Goal: Task Accomplishment & Management: Manage account settings

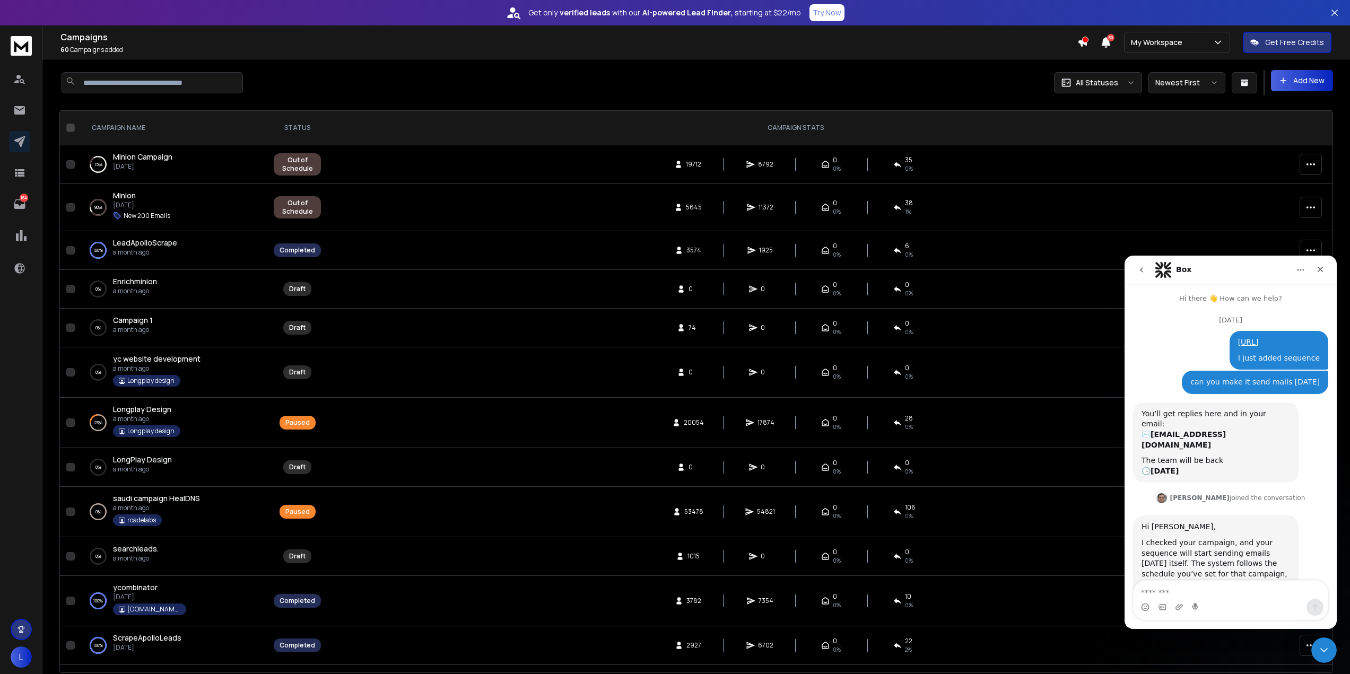
scroll to position [511, 0]
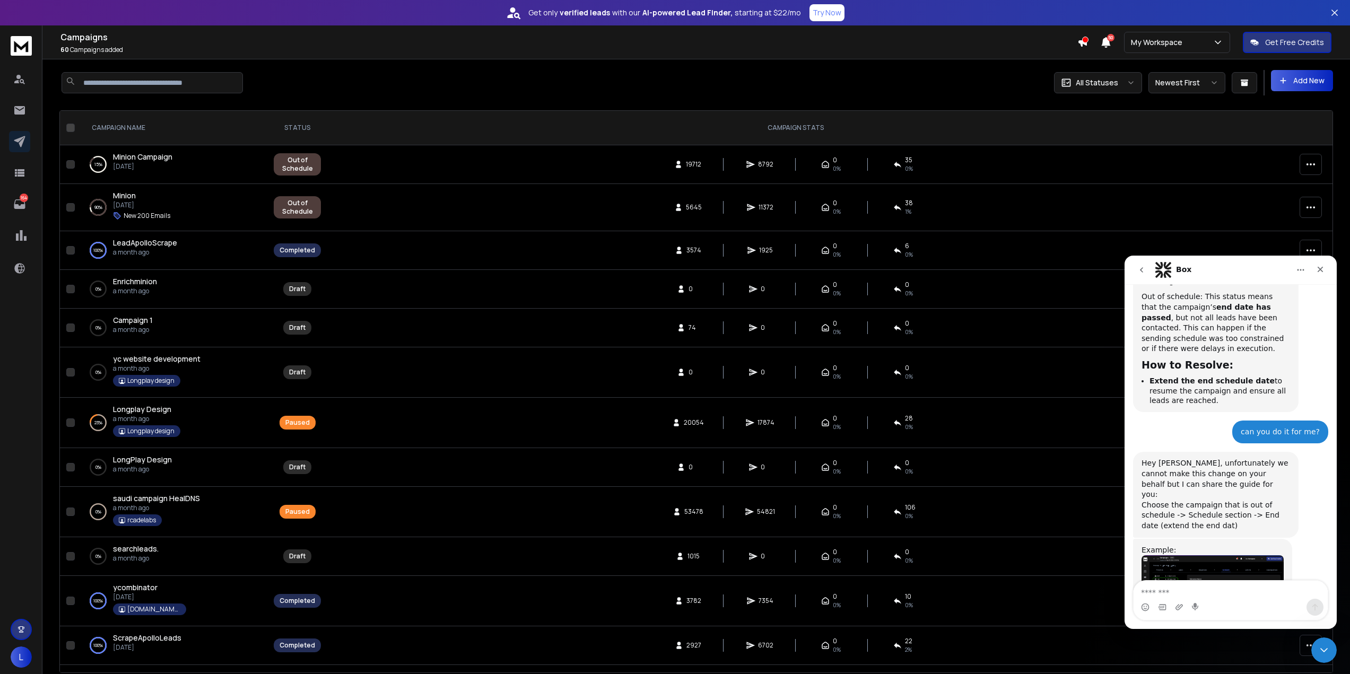
click at [1222, 555] on img "Lakshita says…" at bounding box center [1213, 579] width 142 height 48
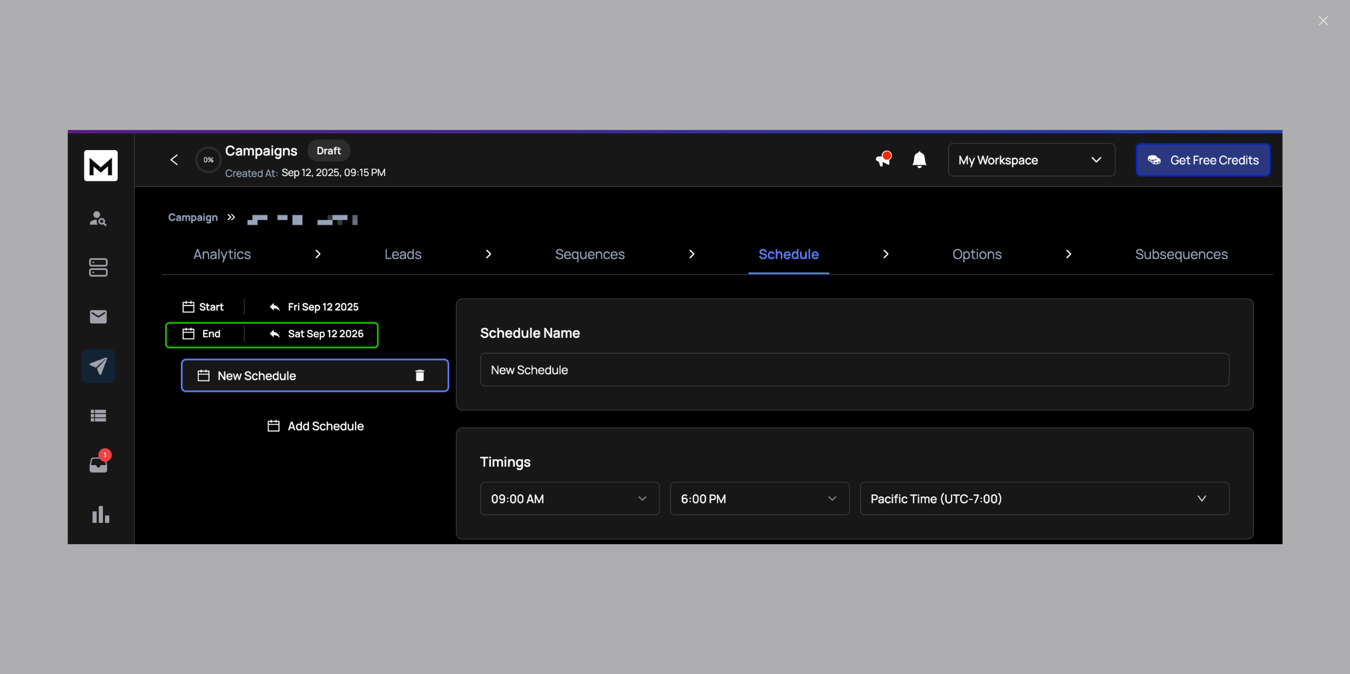
scroll to position [0, 0]
click at [472, 612] on div "Intercom messenger" at bounding box center [675, 337] width 1350 height 674
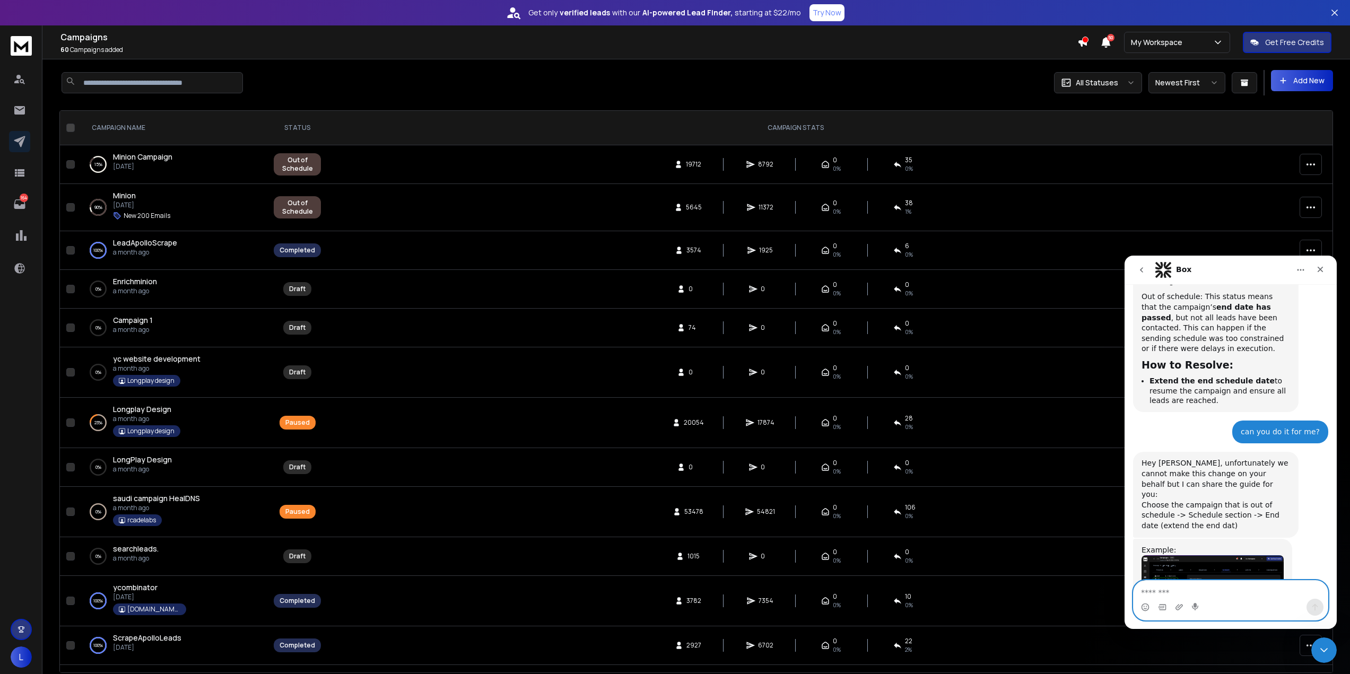
click at [1243, 596] on textarea "Message…" at bounding box center [1231, 590] width 194 height 18
type textarea "*******"
type textarea "****"
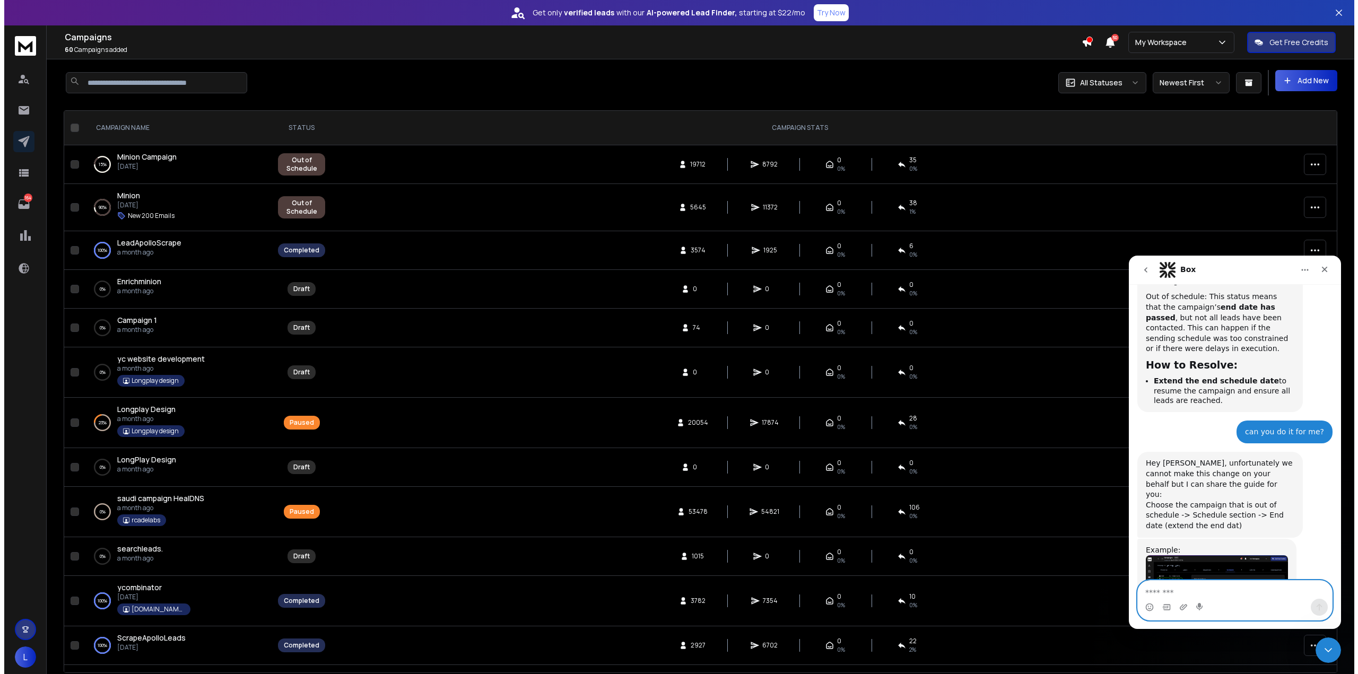
scroll to position [543, 0]
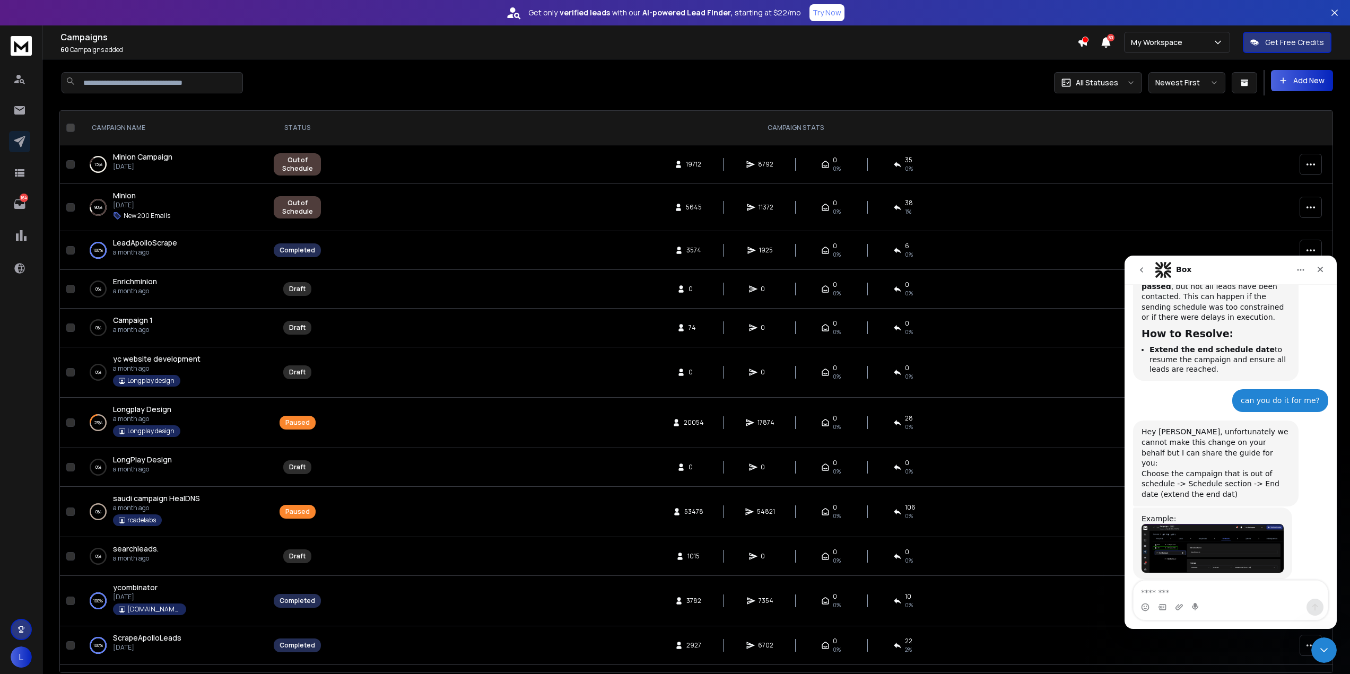
click at [134, 158] on span "Minion Campaign" at bounding box center [142, 157] width 59 height 10
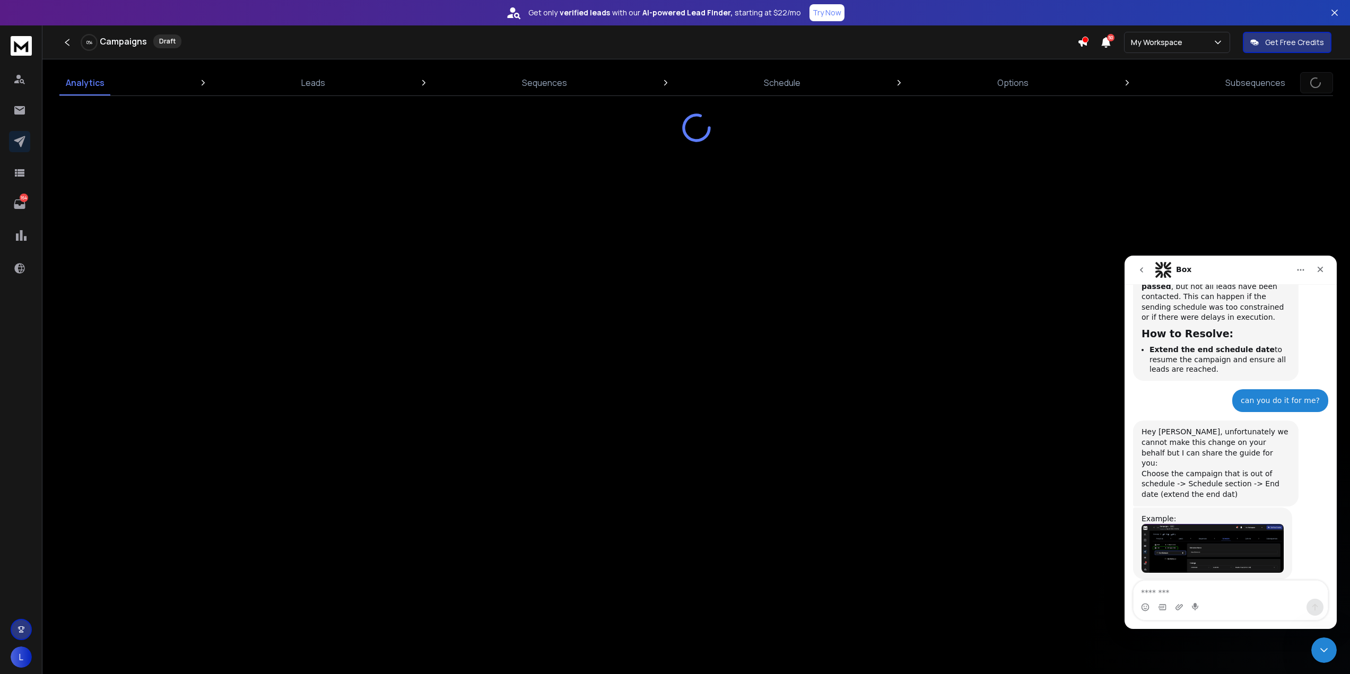
click at [134, 158] on div at bounding box center [696, 448] width 1265 height 674
click at [1029, 79] on p "Options" at bounding box center [1012, 82] width 31 height 13
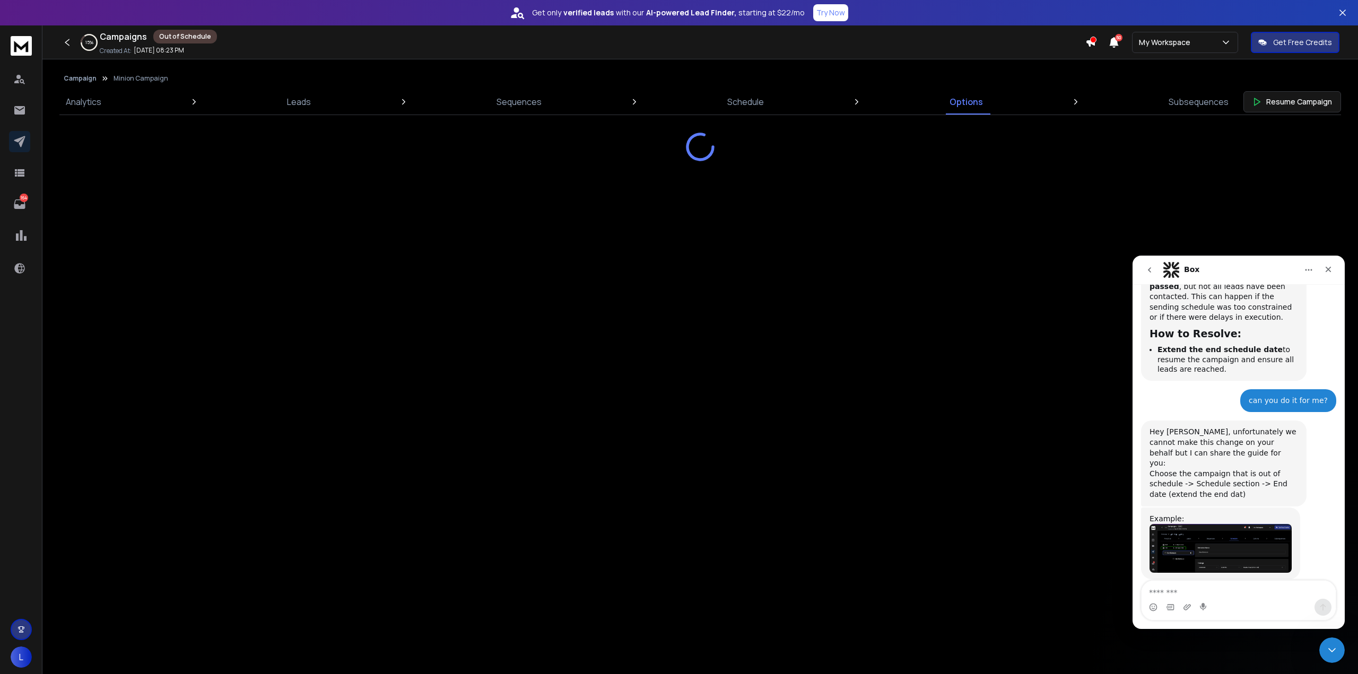
select select "**********"
select select "*"
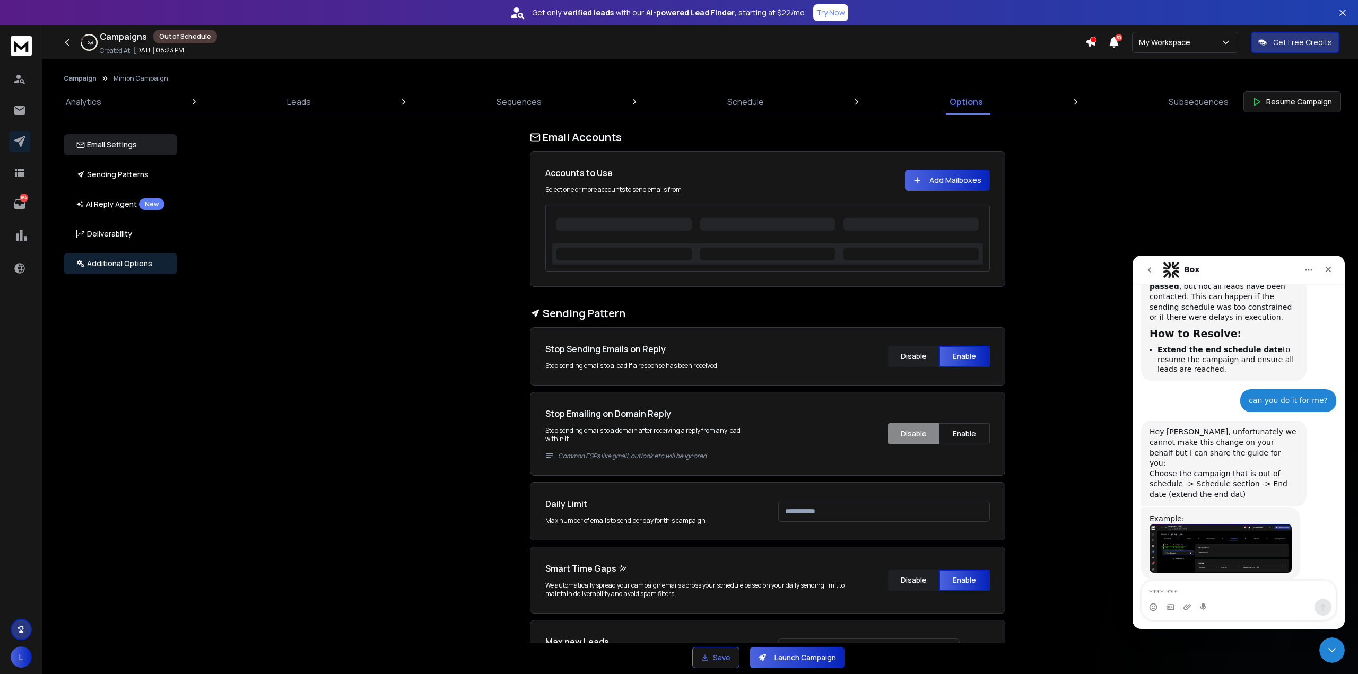
click at [115, 269] on button "Additional Options" at bounding box center [121, 263] width 114 height 21
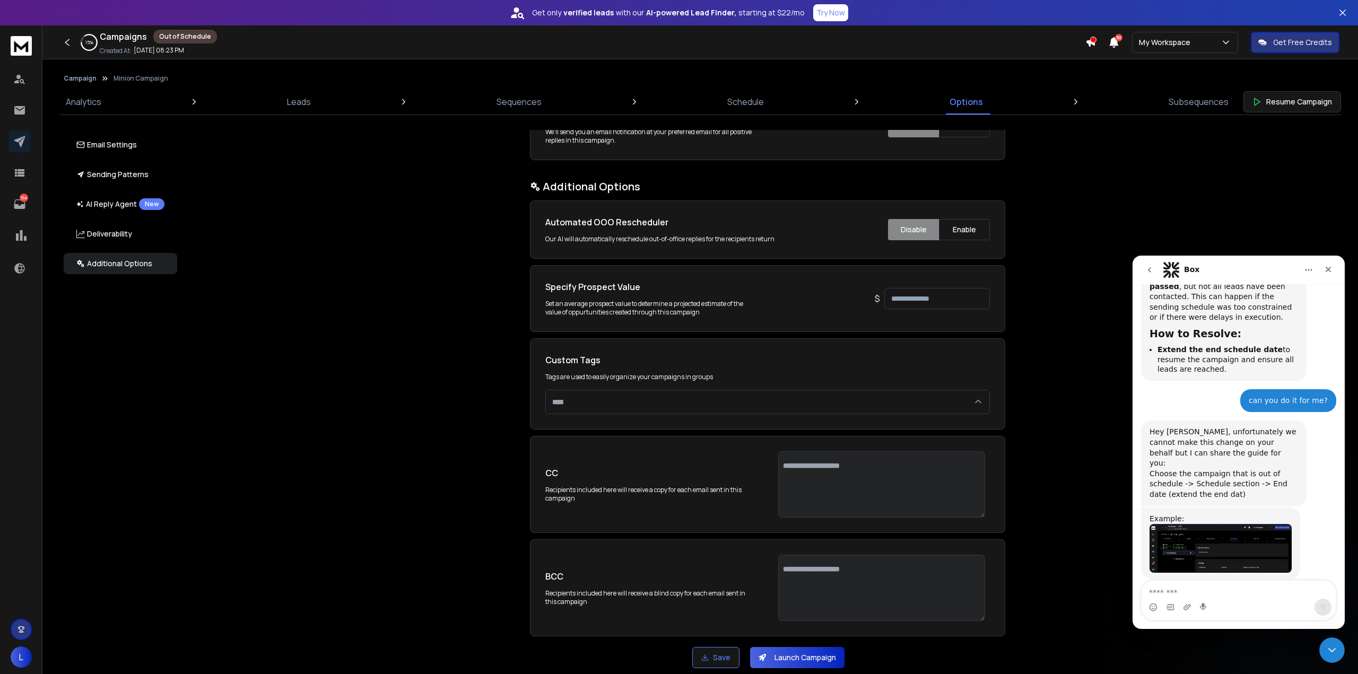
click at [113, 250] on div "Email Settings Sending Patterns AI Reply Agent New Deliverability Additional Op…" at bounding box center [121, 204] width 114 height 140
click at [116, 235] on p "Deliverability" at bounding box center [104, 234] width 56 height 11
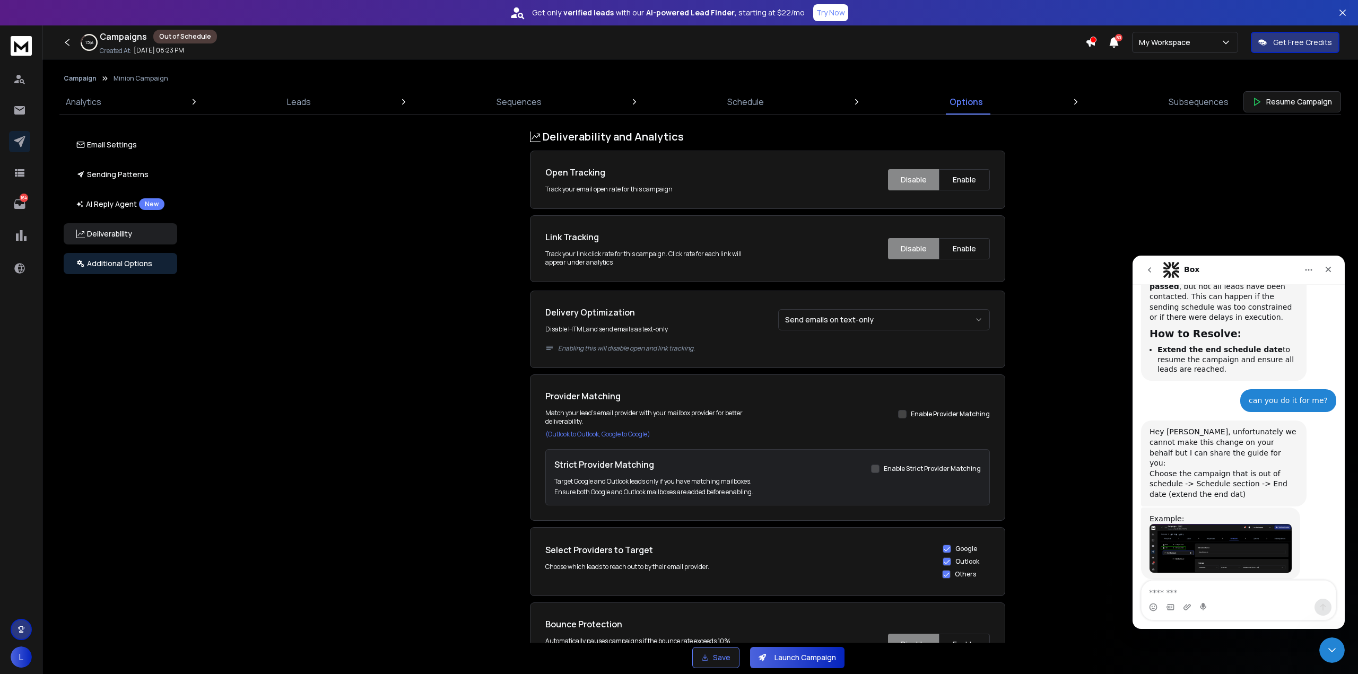
scroll to position [1016, 0]
click at [111, 194] on button "AI Reply Agent New" at bounding box center [121, 204] width 114 height 21
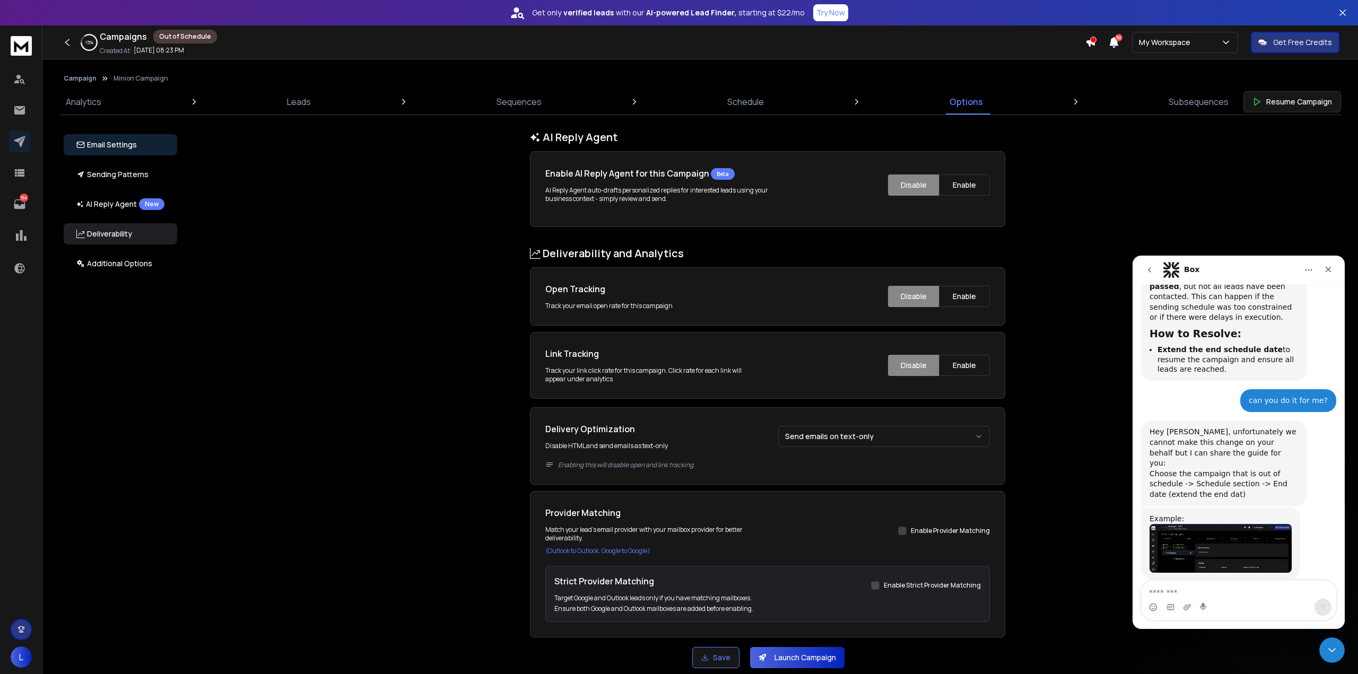
click at [110, 135] on button "Email Settings" at bounding box center [121, 144] width 114 height 21
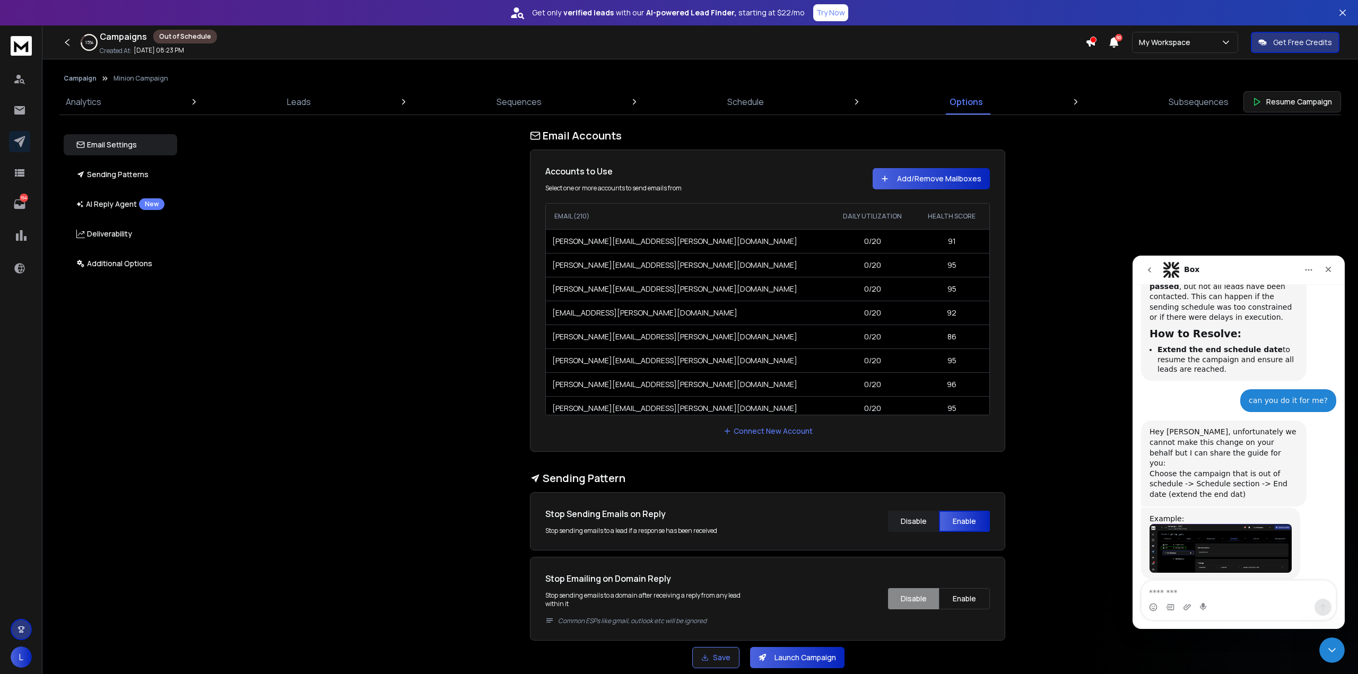
scroll to position [0, 0]
click at [749, 109] on link "Schedule" at bounding box center [745, 101] width 49 height 25
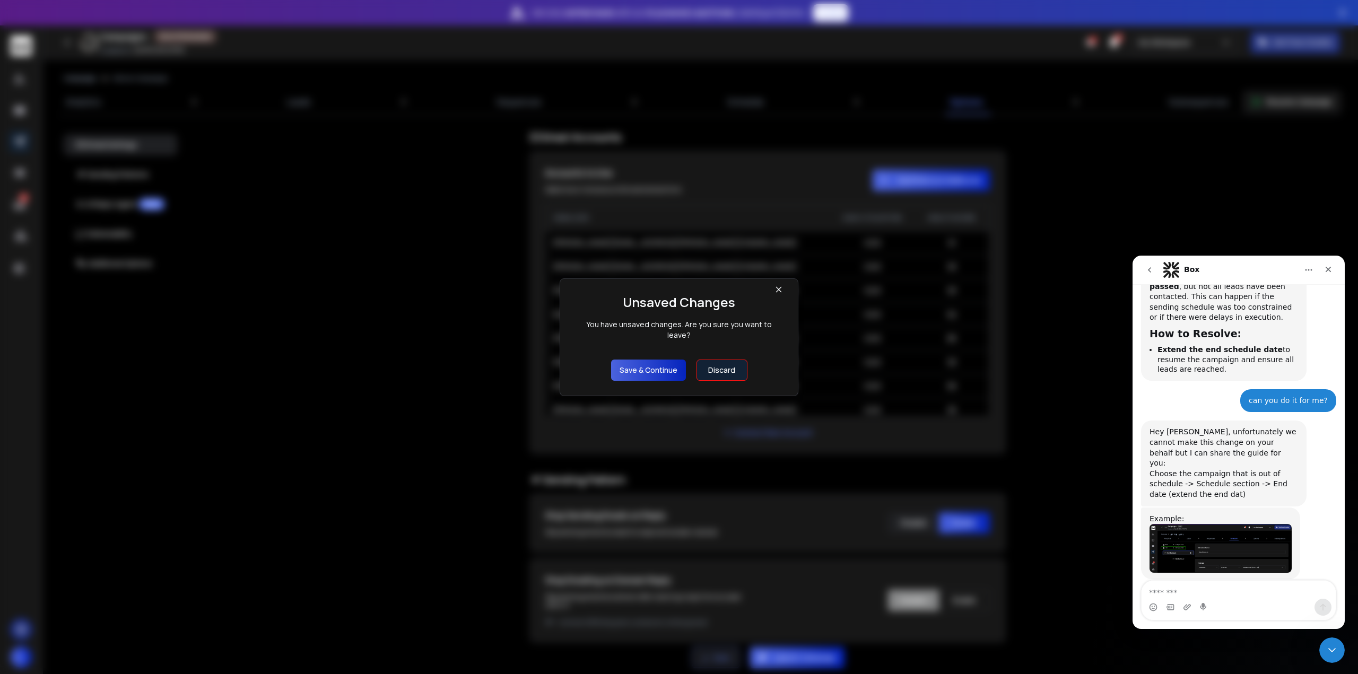
click at [654, 370] on button "Save & Continue" at bounding box center [648, 370] width 75 height 21
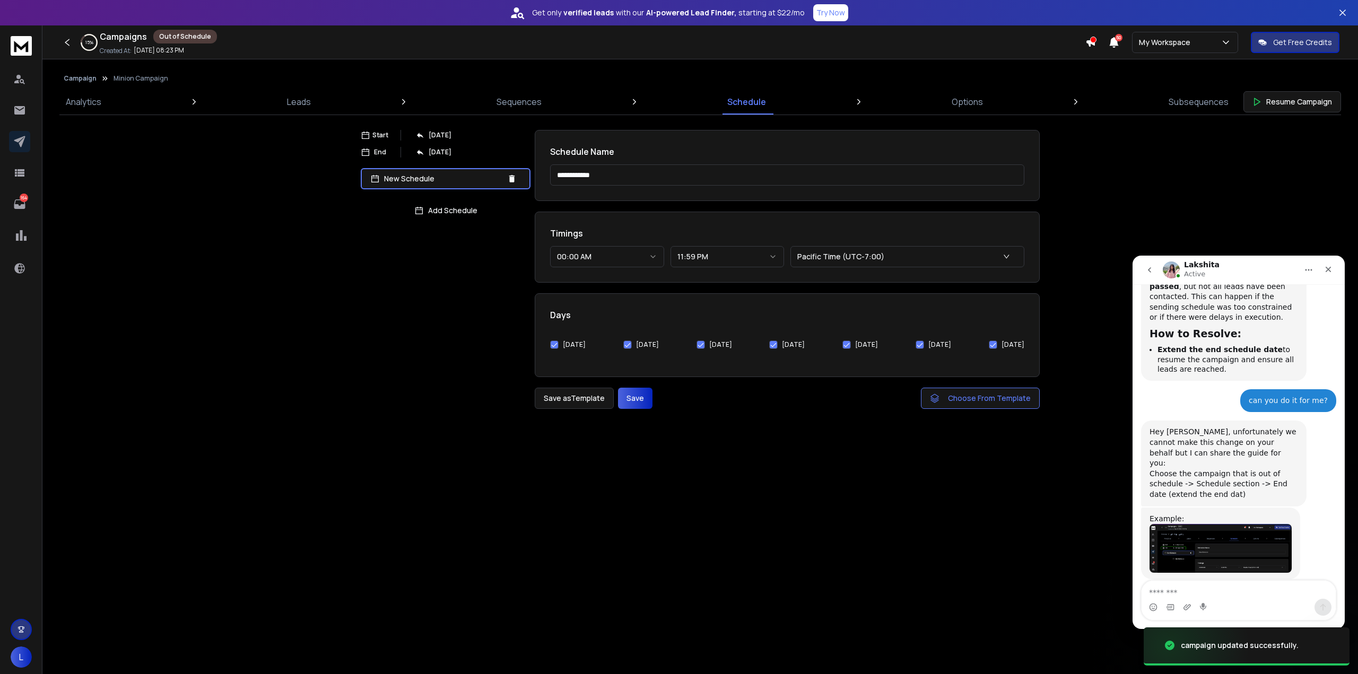
click at [450, 155] on p "[DATE]" at bounding box center [440, 152] width 23 height 8
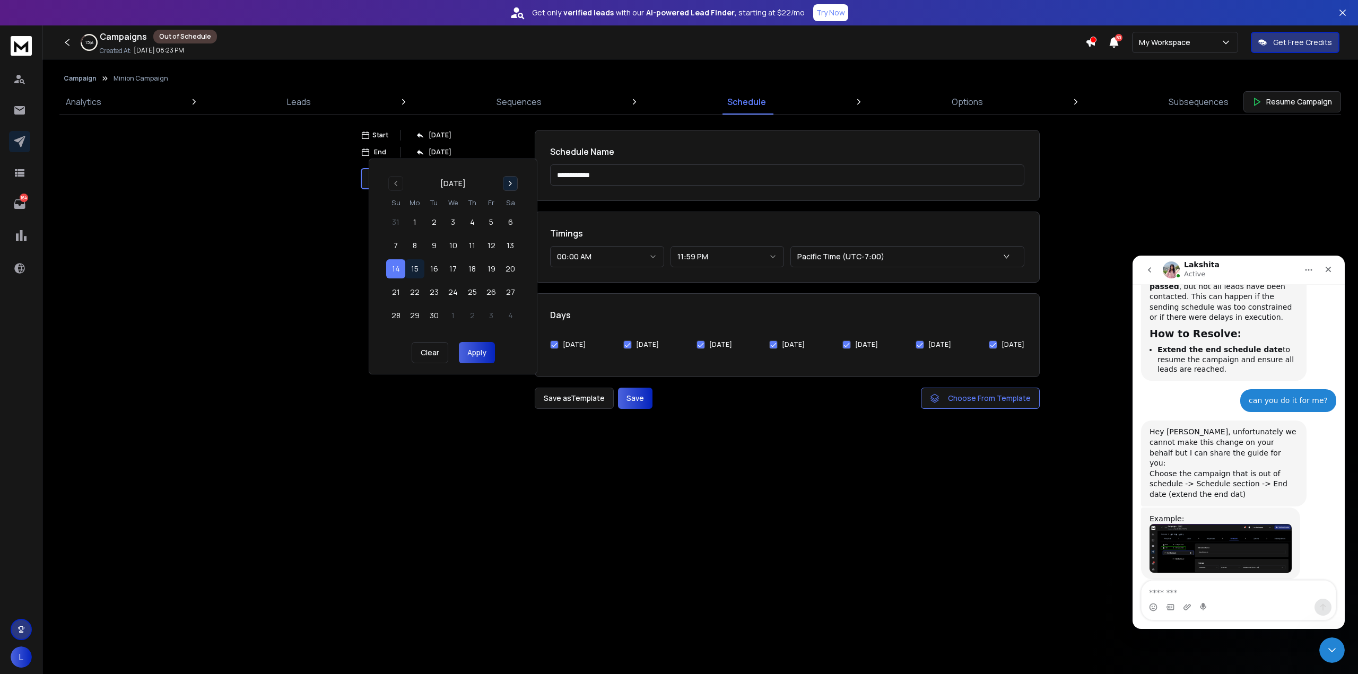
click at [517, 186] on button "Go to next month" at bounding box center [510, 183] width 15 height 15
click at [516, 185] on button "Go to next month" at bounding box center [510, 183] width 15 height 15
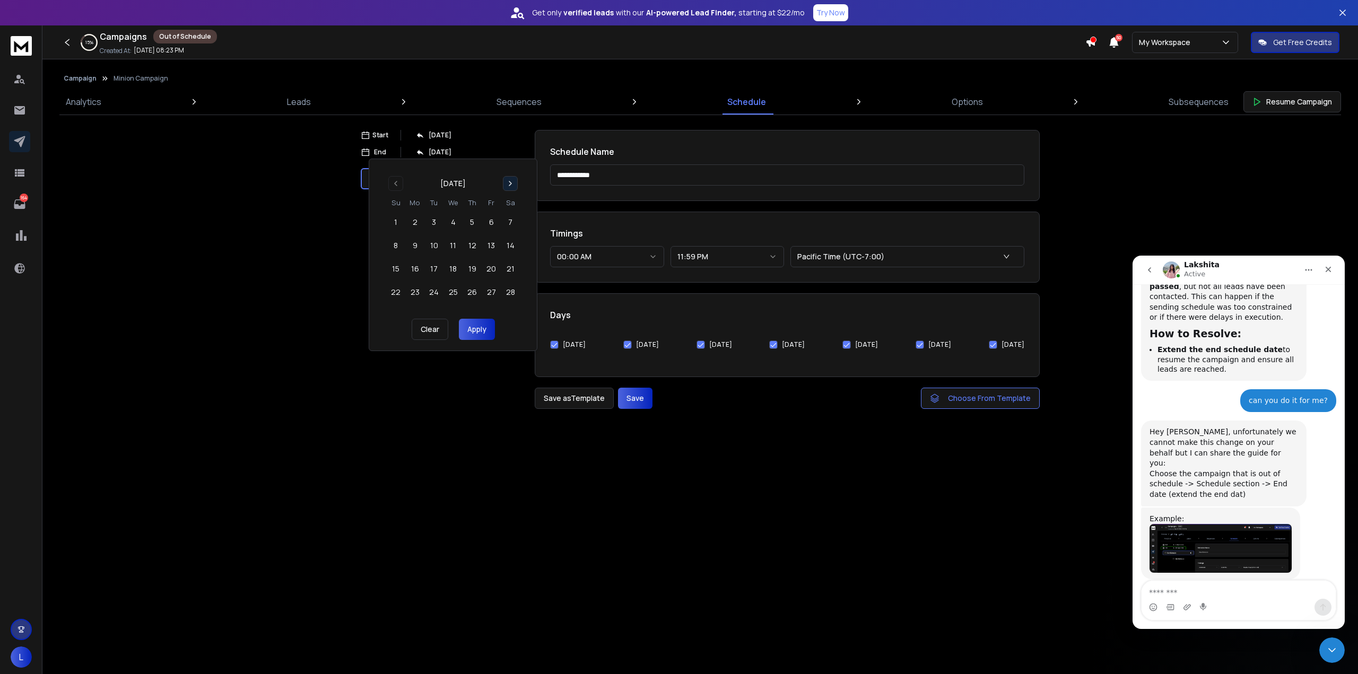
click at [516, 185] on button "Go to next month" at bounding box center [510, 183] width 15 height 15
click at [504, 247] on button "11" at bounding box center [510, 245] width 19 height 19
click at [483, 353] on button "Apply" at bounding box center [477, 352] width 36 height 21
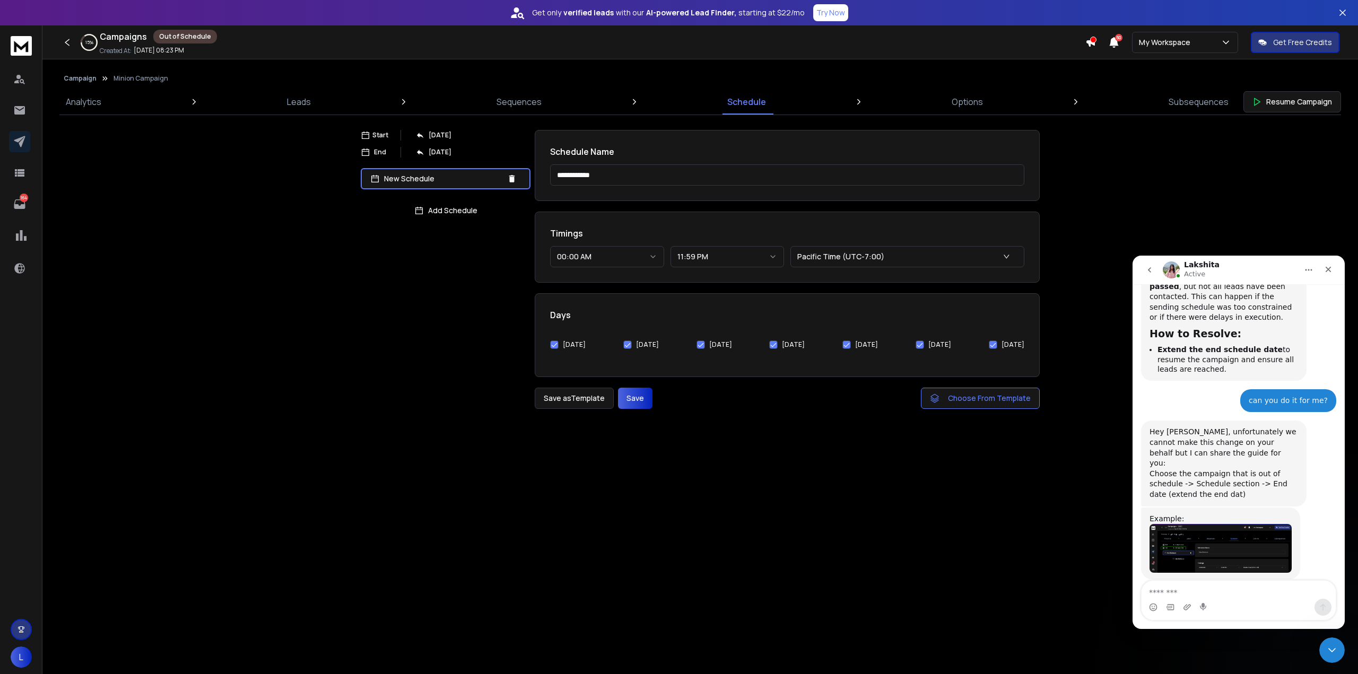
click at [651, 402] on div "Save as Template Save Choose From Template" at bounding box center [787, 398] width 505 height 21
click at [647, 400] on button "Save" at bounding box center [635, 398] width 34 height 21
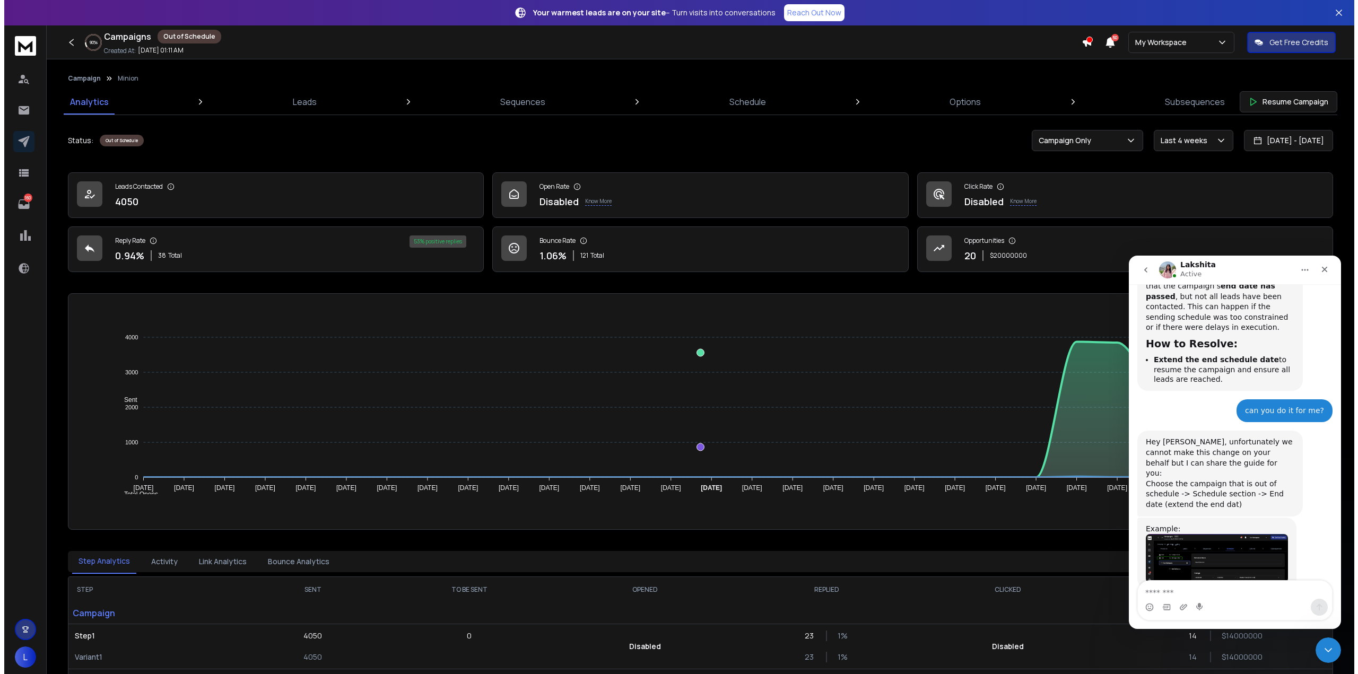
scroll to position [543, 0]
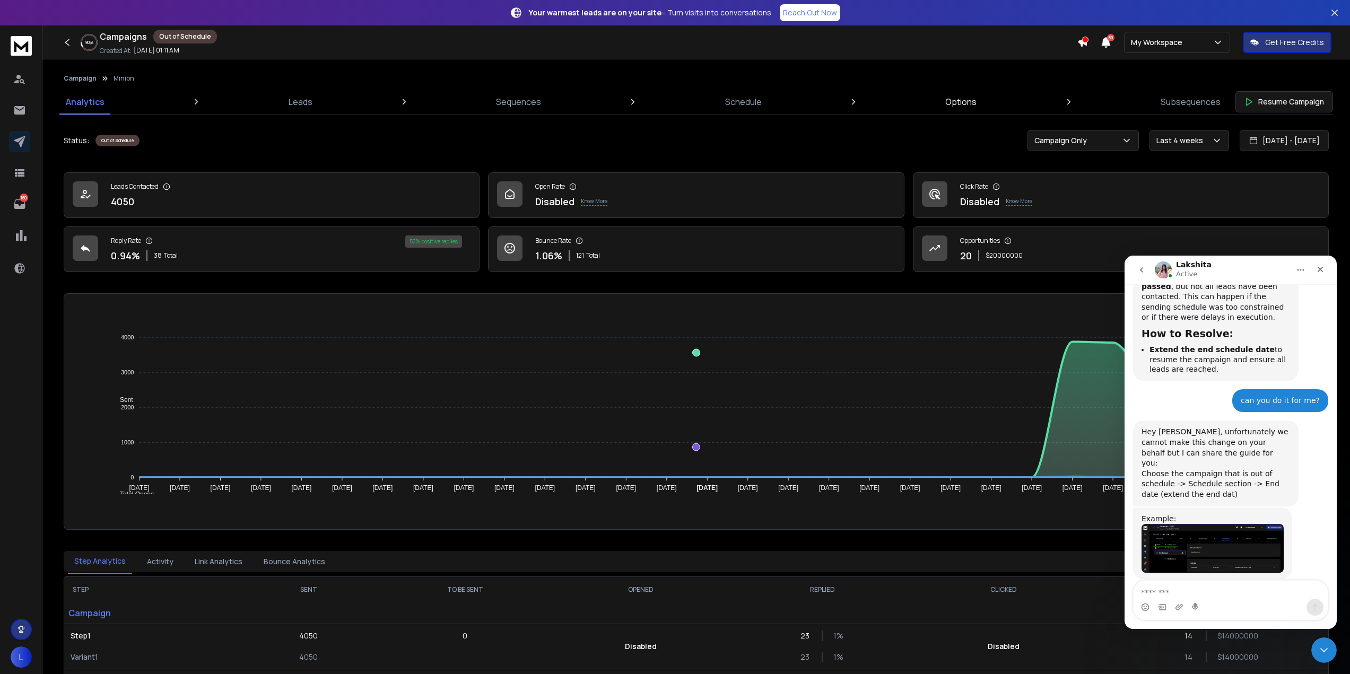
click at [965, 94] on link "Options" at bounding box center [961, 101] width 44 height 25
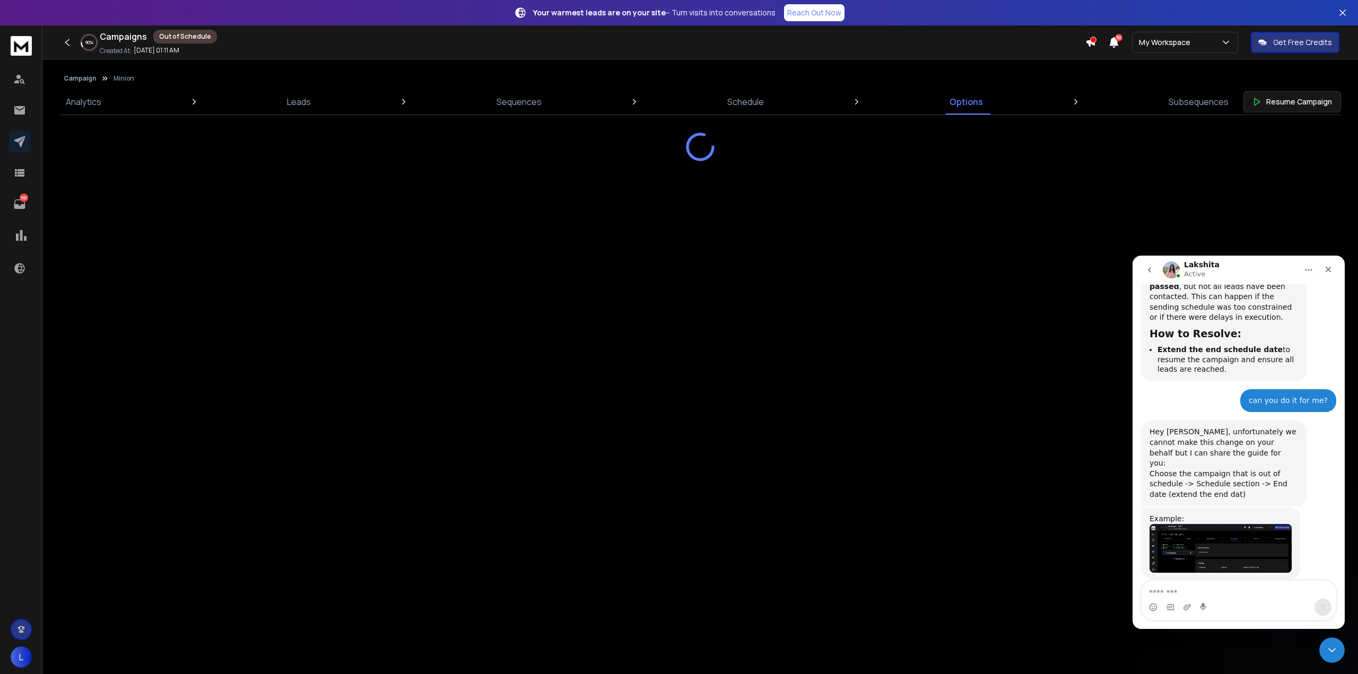
select select "**********"
select select "*"
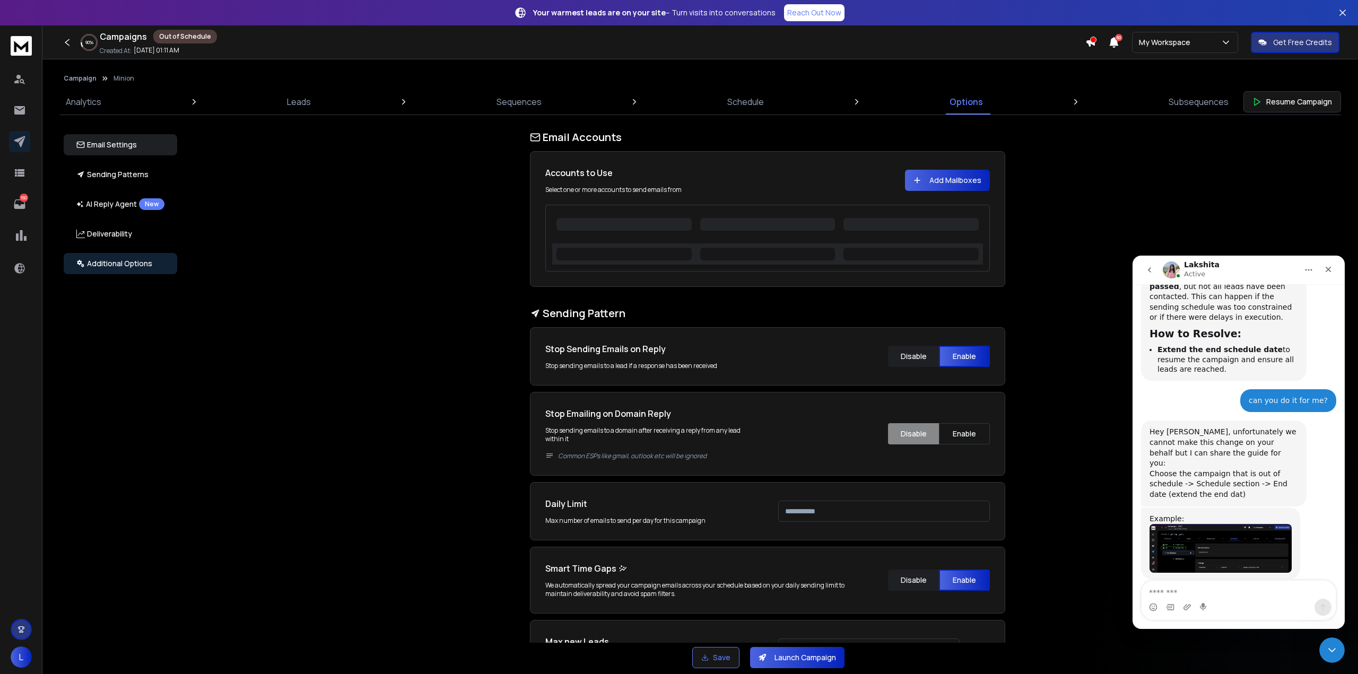
click at [111, 270] on button "Additional Options" at bounding box center [121, 263] width 114 height 21
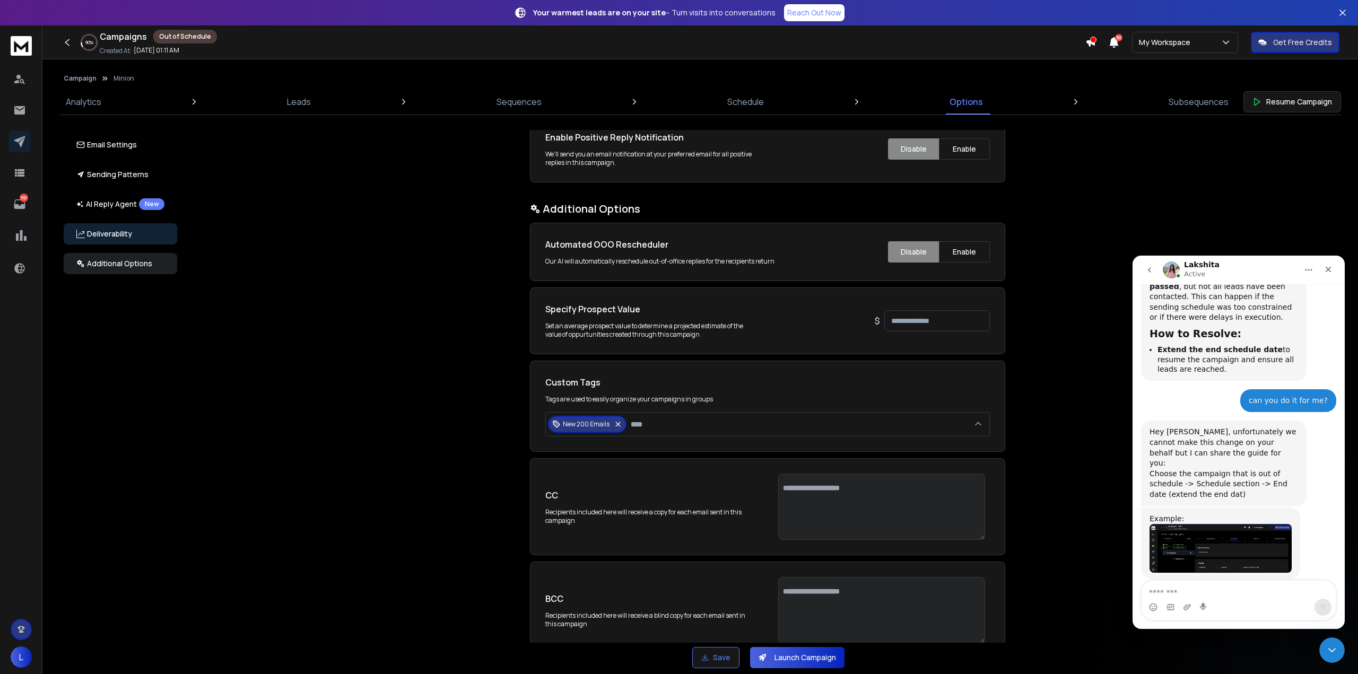
click at [110, 233] on p "Deliverability" at bounding box center [104, 234] width 56 height 11
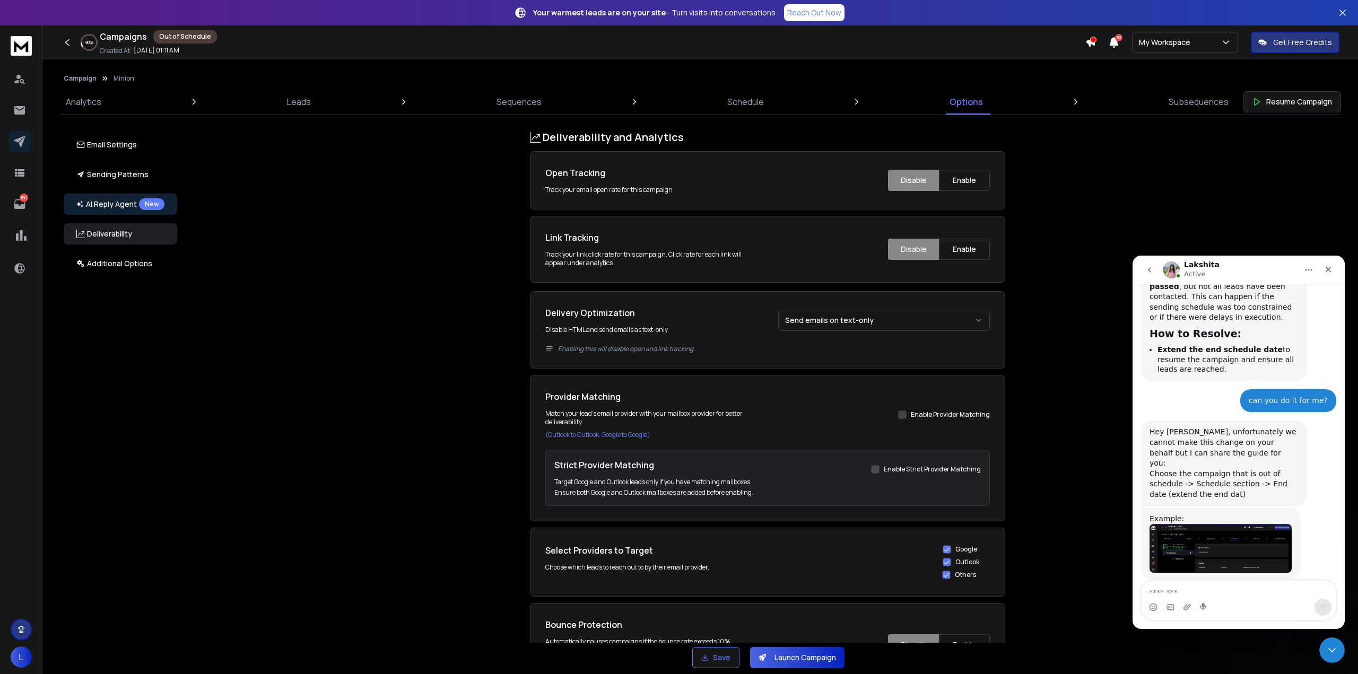
click at [113, 207] on p "AI Reply Agent New" at bounding box center [120, 204] width 88 height 12
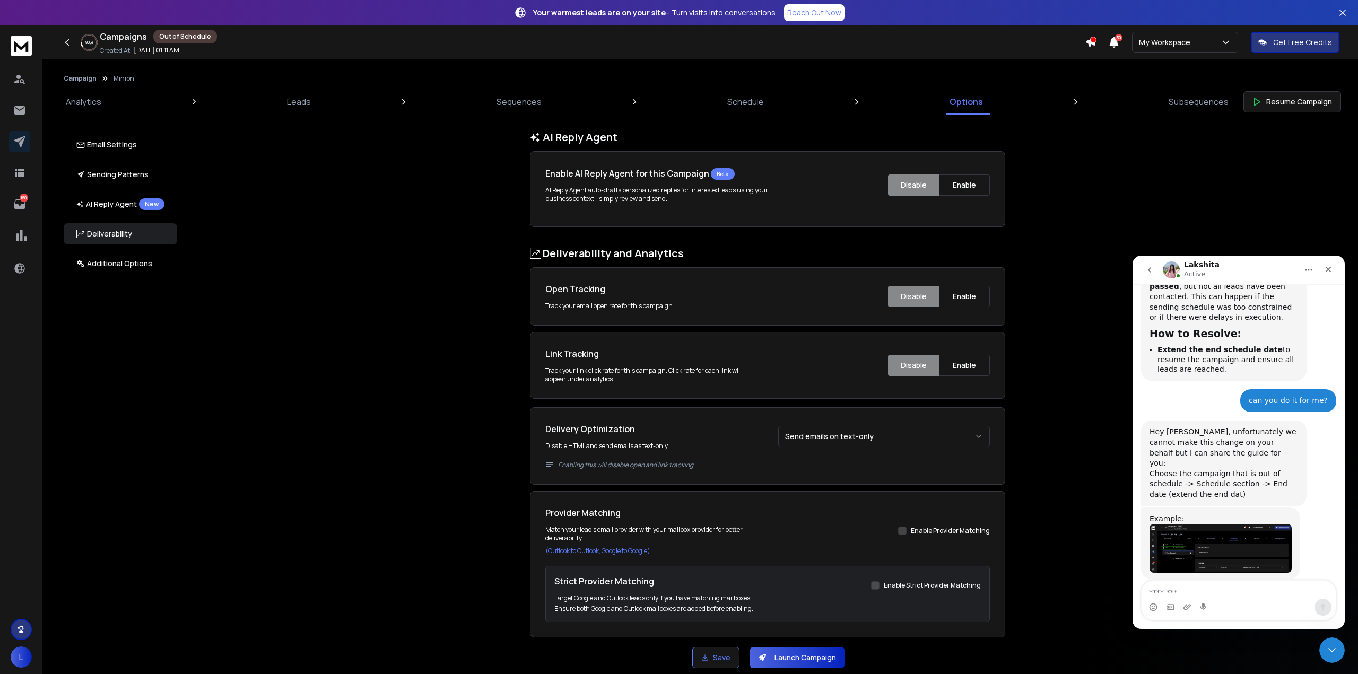
click at [122, 159] on div "Email Settings Sending Patterns AI Reply Agent New Deliverability Additional Op…" at bounding box center [121, 204] width 114 height 140
click at [126, 167] on button "Sending Patterns" at bounding box center [121, 174] width 114 height 21
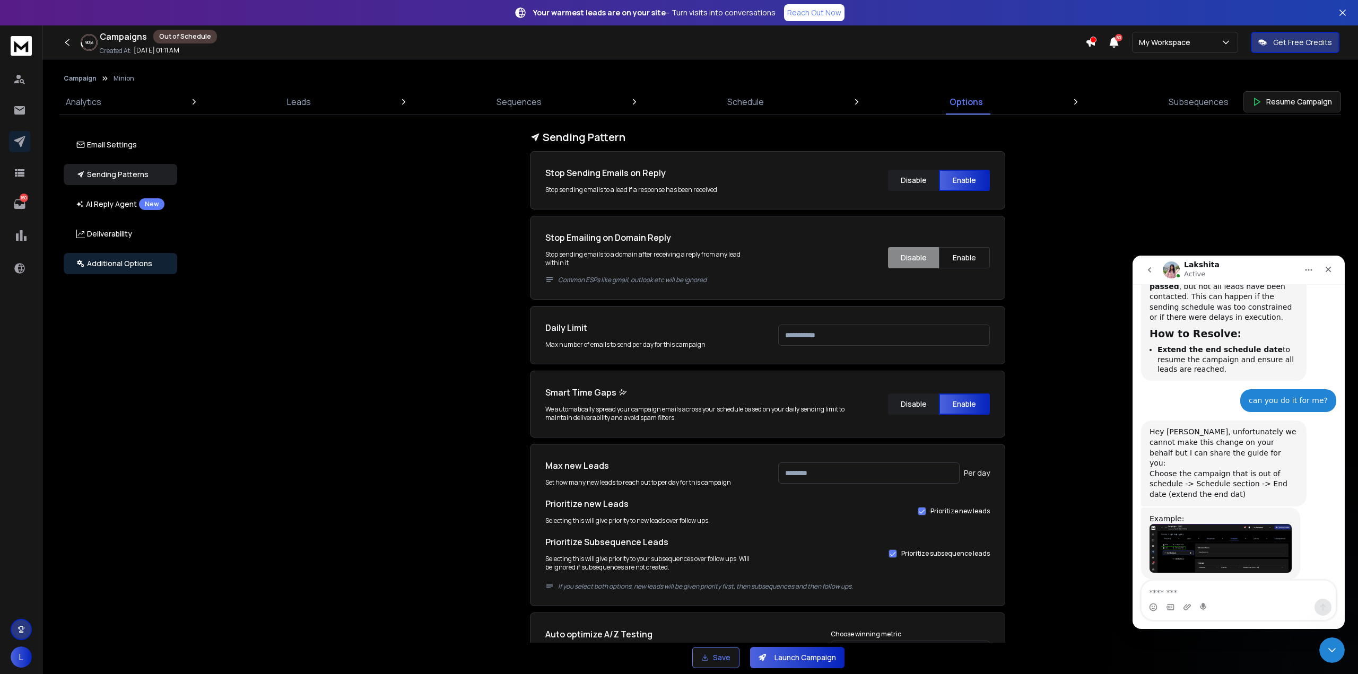
click at [123, 257] on button "Additional Options" at bounding box center [121, 263] width 114 height 21
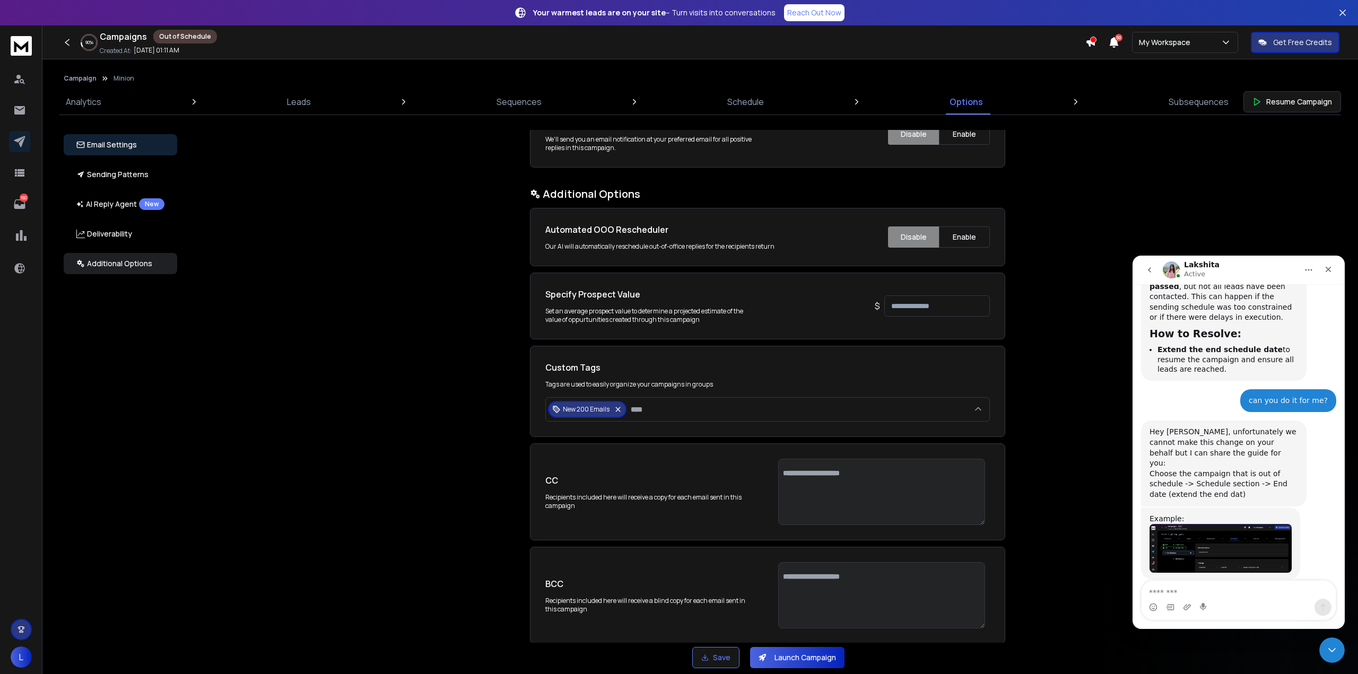
click at [116, 146] on p "Email Settings" at bounding box center [106, 145] width 60 height 11
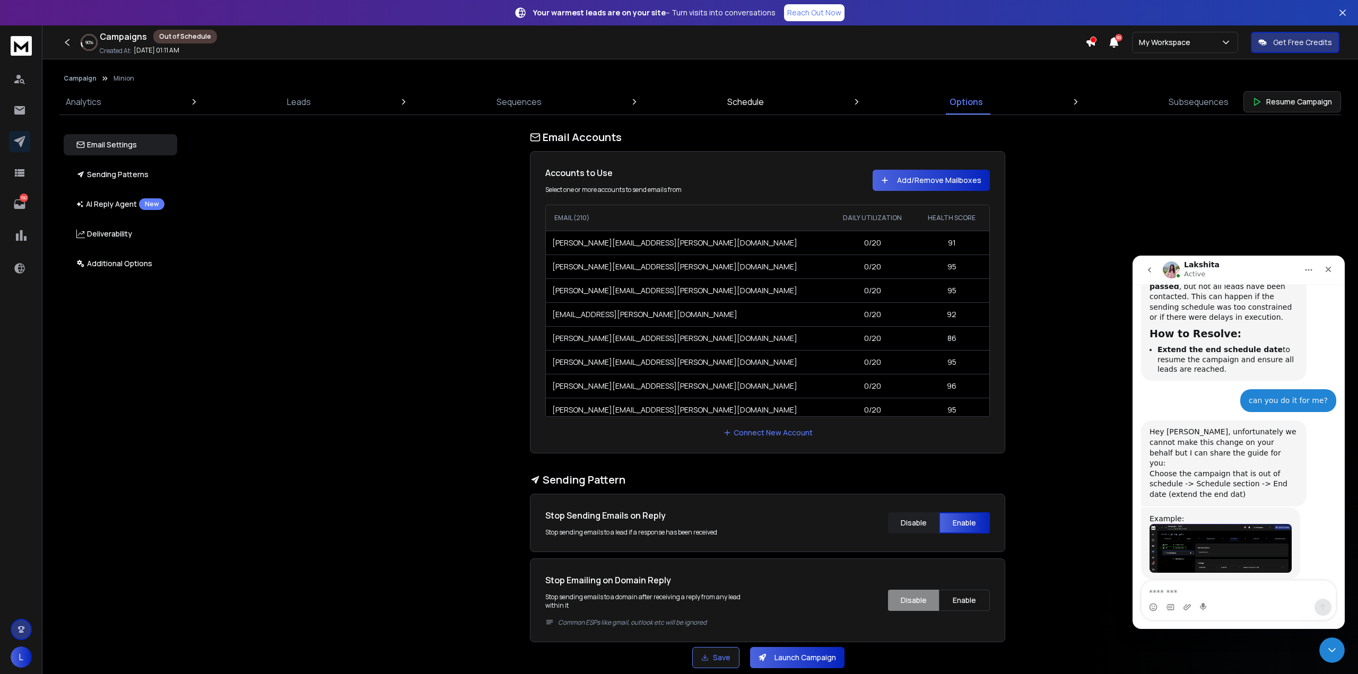
click at [756, 92] on link "Schedule" at bounding box center [745, 101] width 49 height 25
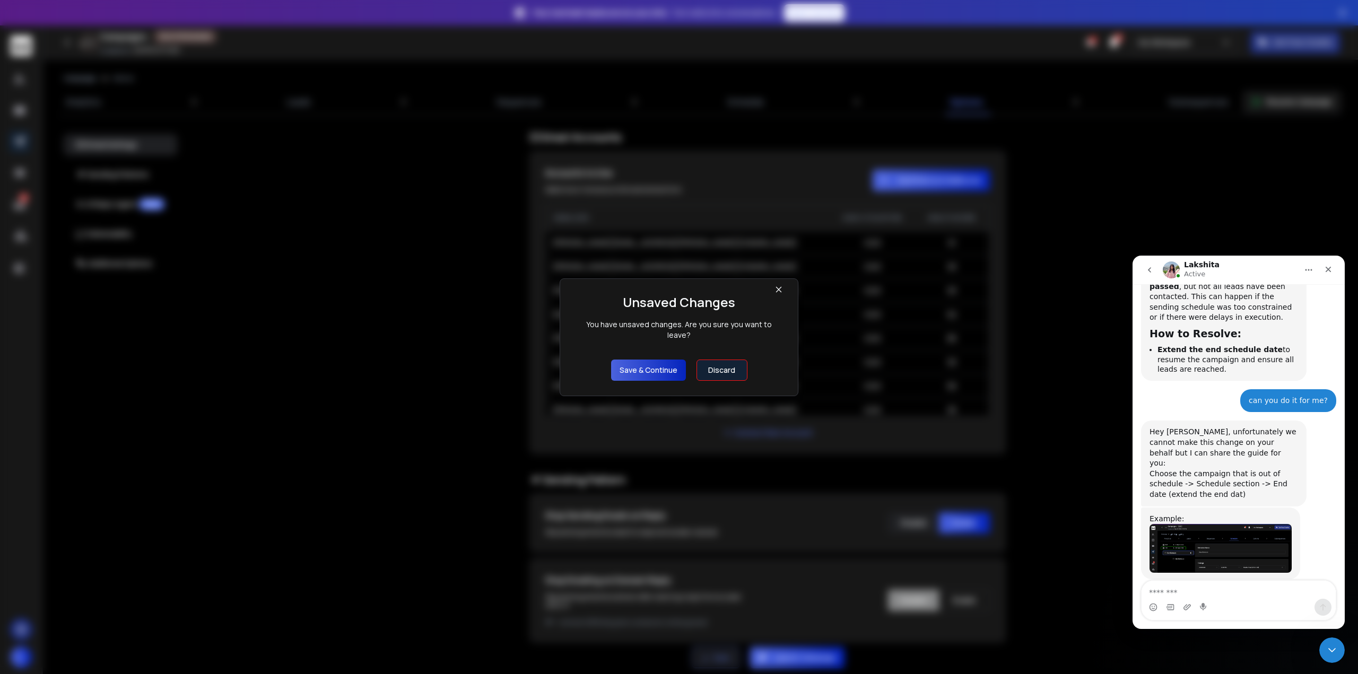
click at [664, 364] on button "Save & Continue" at bounding box center [648, 370] width 75 height 21
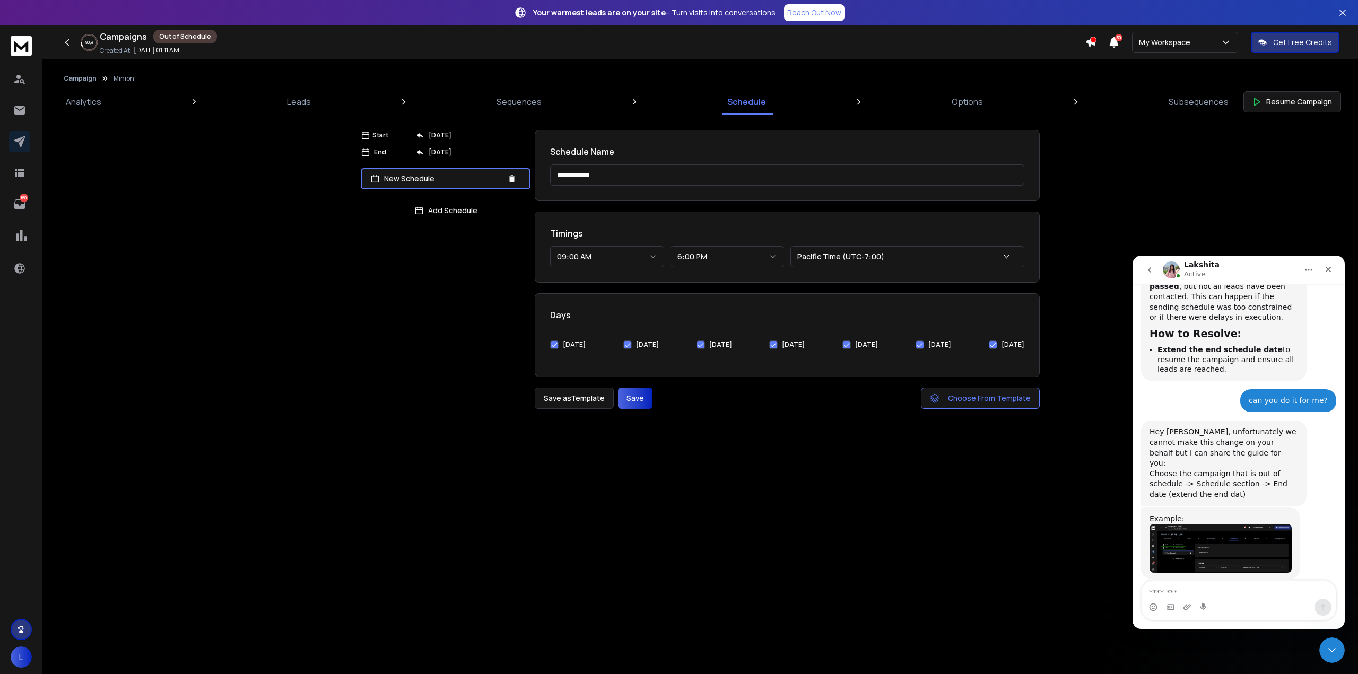
click at [441, 146] on div "Start Thu Sep 11 2025 End Sun Sep 14 2025" at bounding box center [446, 144] width 170 height 28
click at [445, 149] on p "[DATE]" at bounding box center [440, 152] width 23 height 8
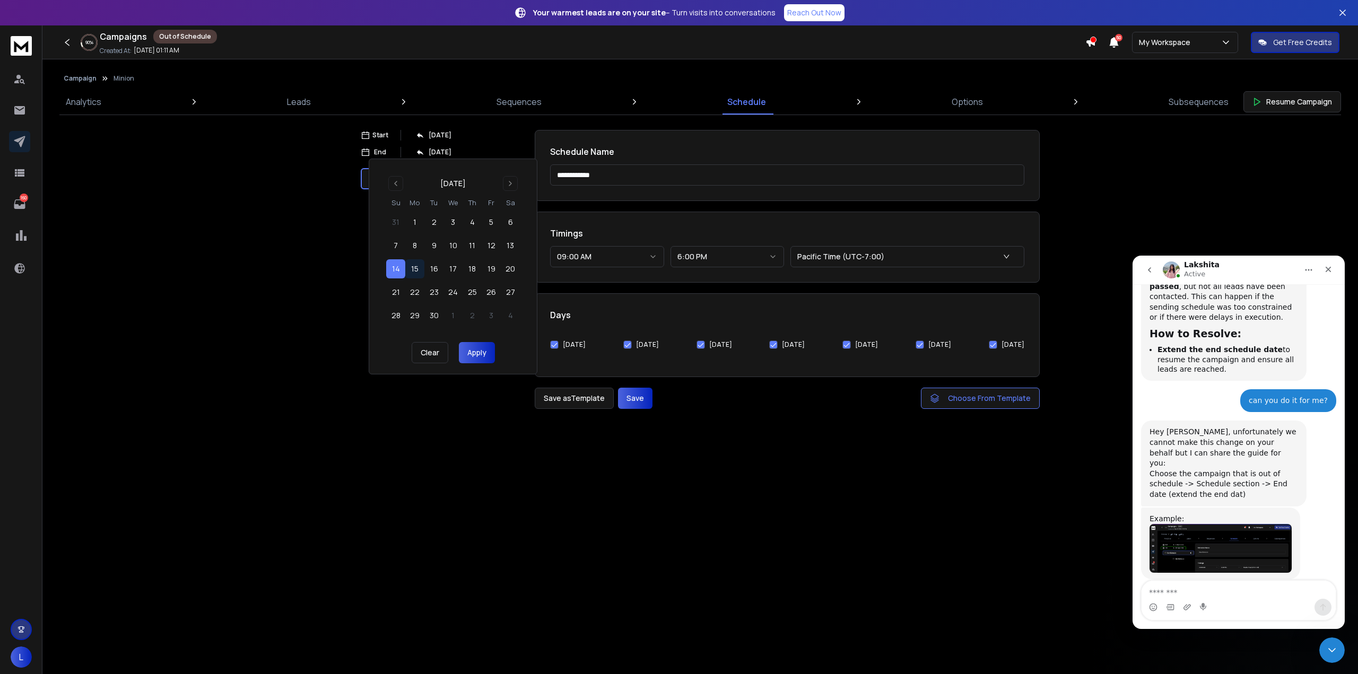
click at [518, 184] on div "[DATE]" at bounding box center [453, 182] width 134 height 13
click at [516, 184] on button "Go to next month" at bounding box center [510, 183] width 15 height 15
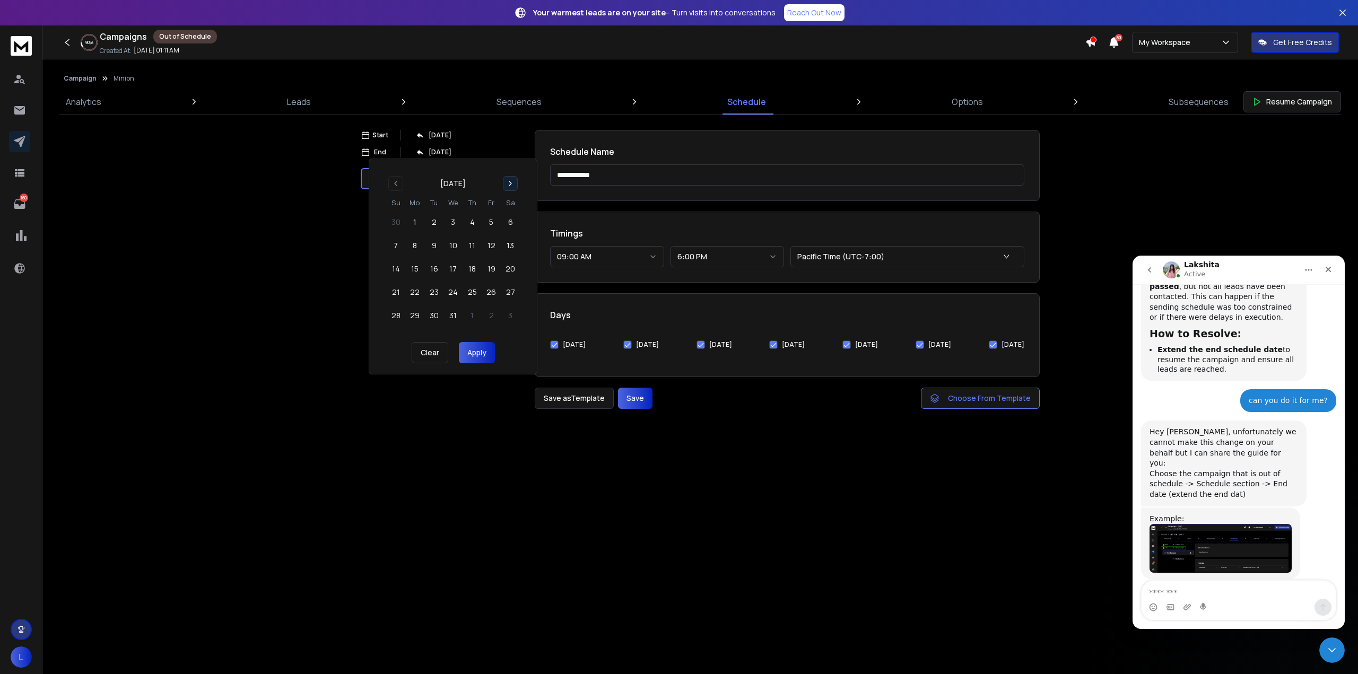
click at [516, 184] on button "Go to next month" at bounding box center [510, 183] width 15 height 15
click at [494, 310] on div "February 2026 Su Mo Tu We Th Fr Sa 1 2 3 4 5 6 7 8 9 10 11 12 13 14 15 16 17 18…" at bounding box center [453, 254] width 168 height 191
click at [495, 294] on button "27" at bounding box center [491, 292] width 19 height 19
click at [489, 335] on button "Apply" at bounding box center [477, 329] width 36 height 21
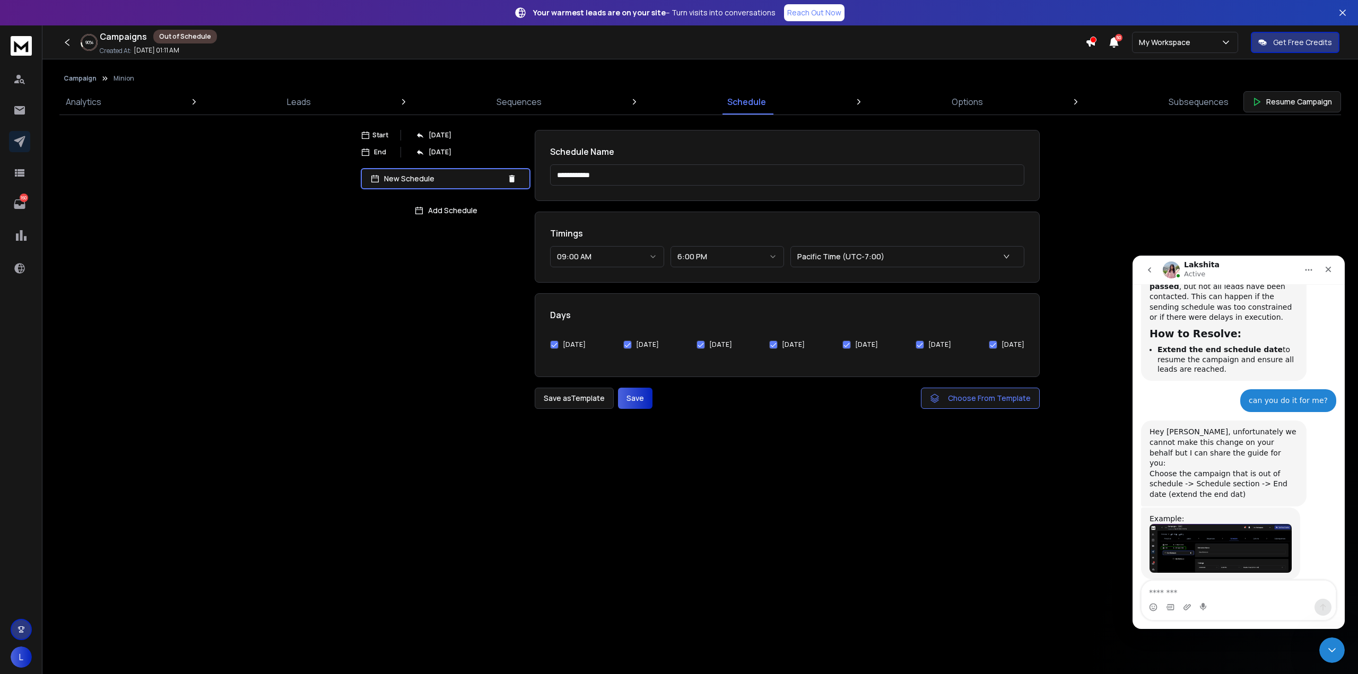
click at [635, 405] on button "Save" at bounding box center [635, 398] width 34 height 21
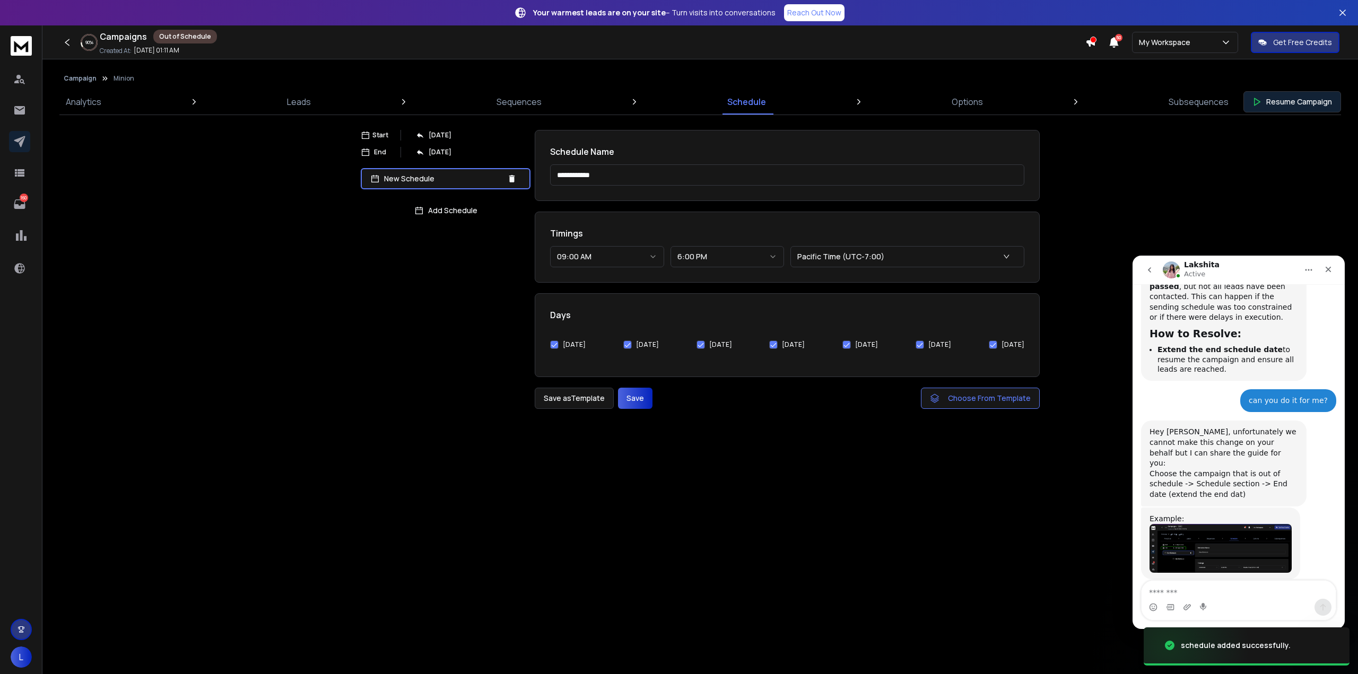
click at [1267, 96] on button "Resume Campaign" at bounding box center [1292, 101] width 98 height 21
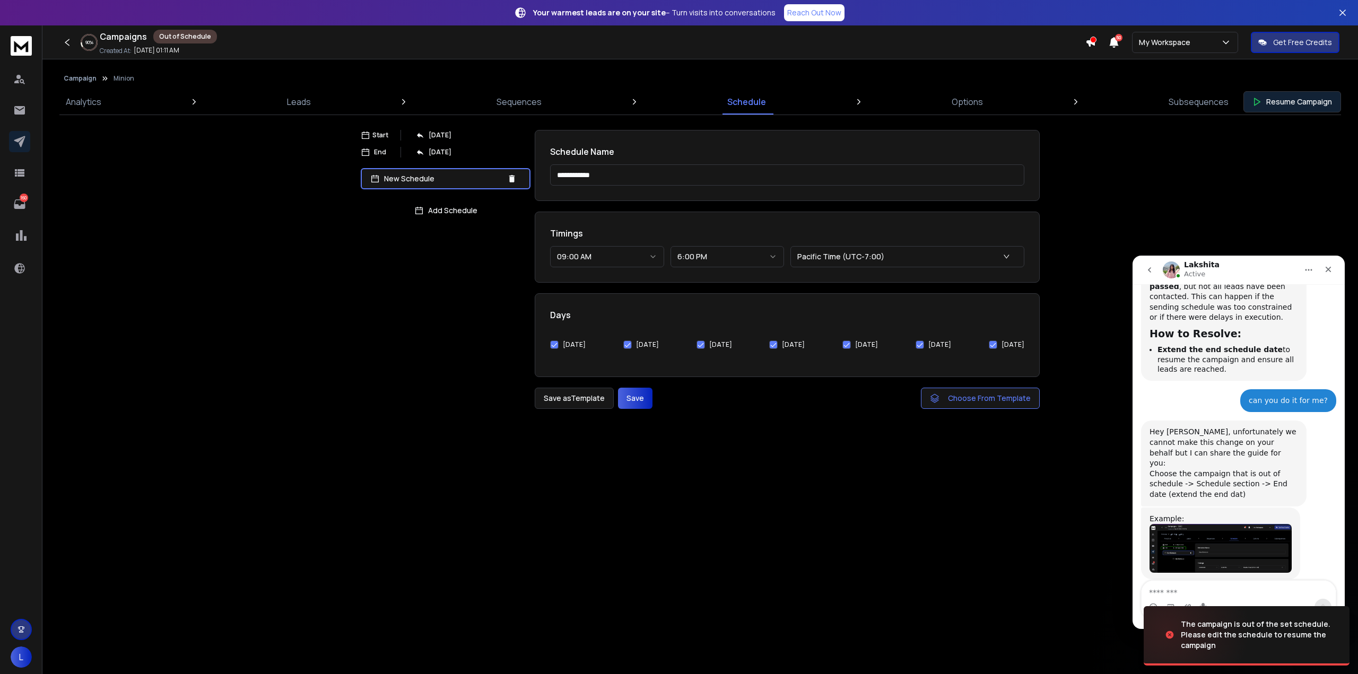
click at [1325, 103] on button "Resume Campaign" at bounding box center [1292, 101] width 98 height 21
click at [1186, 597] on textarea "Message…" at bounding box center [1239, 590] width 194 height 18
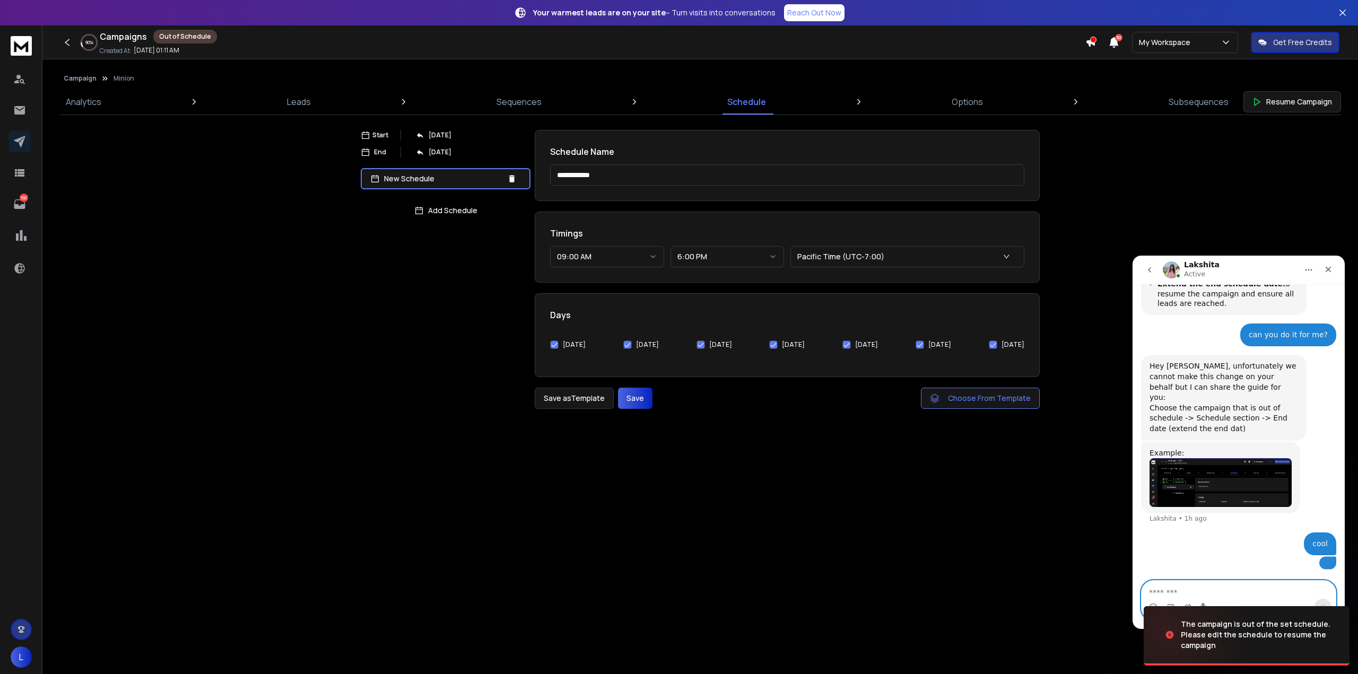
scroll to position [646, 0]
type textarea "**********"
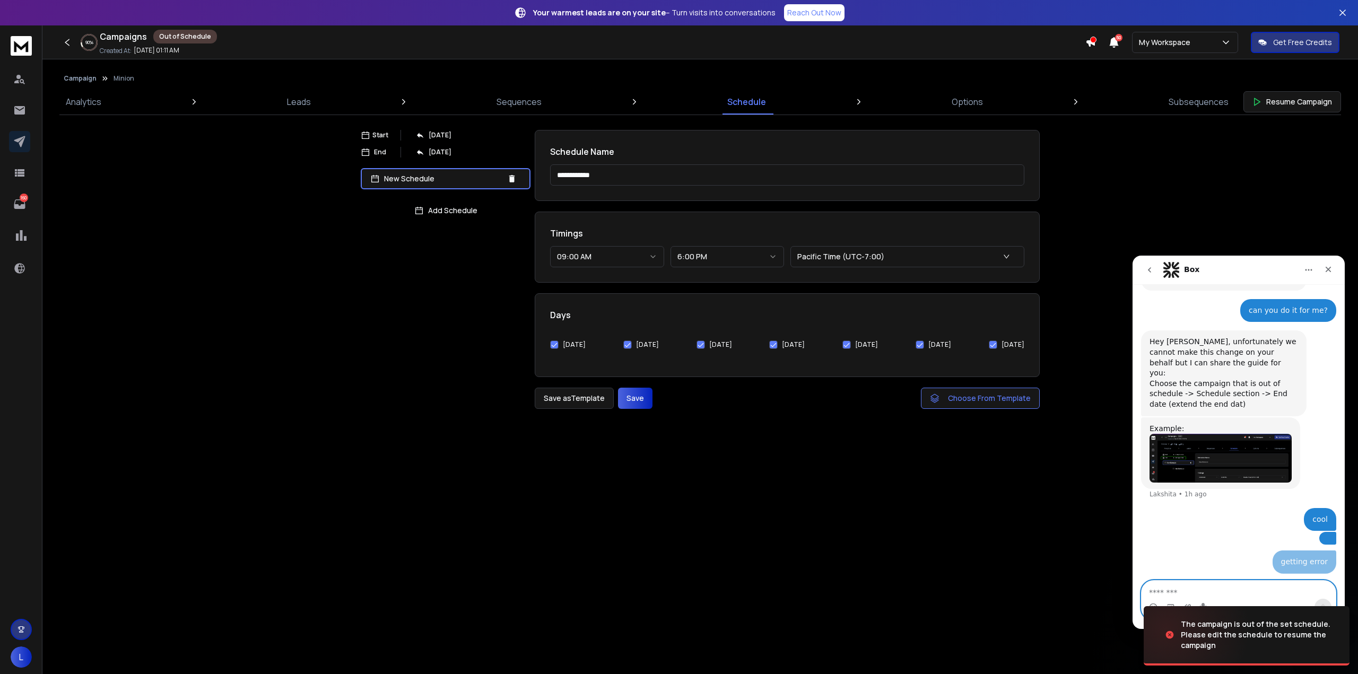
scroll to position [670, 0]
